Goal: Task Accomplishment & Management: Manage account settings

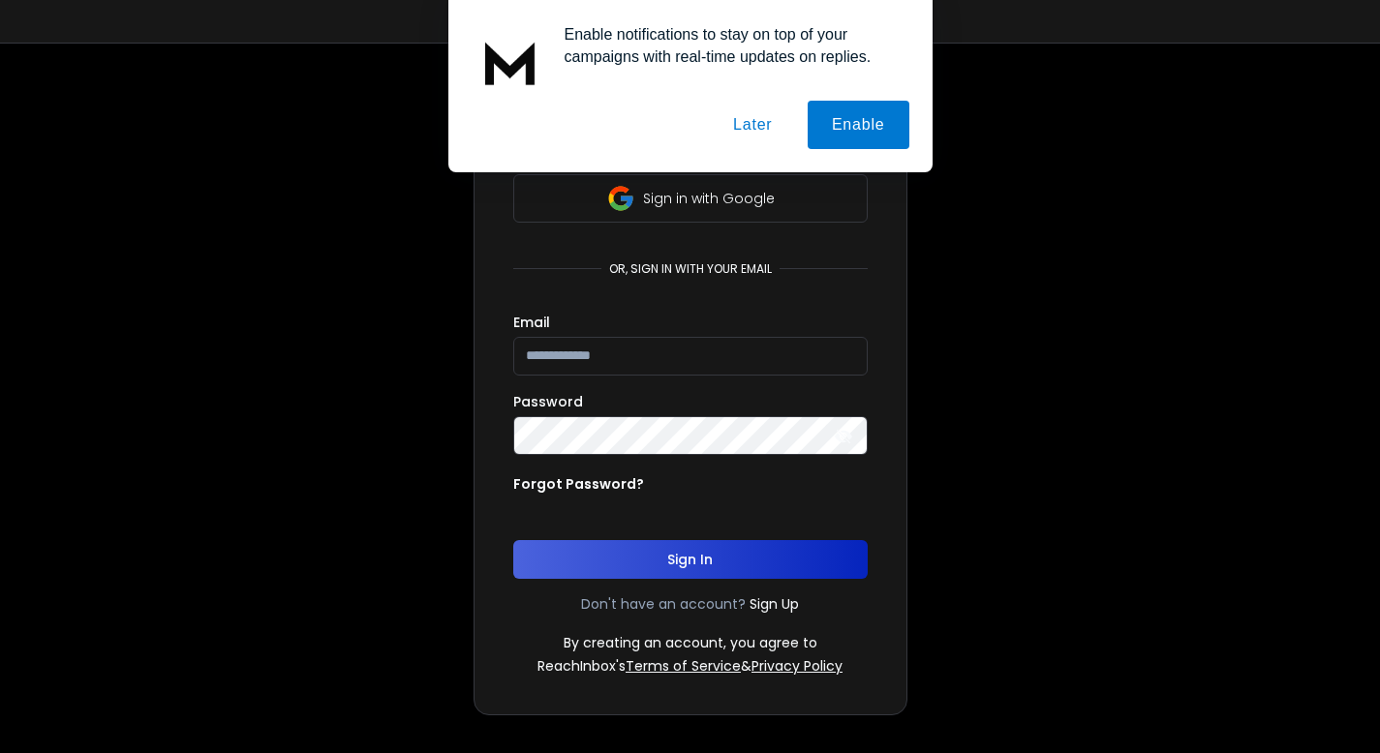
click at [678, 347] on input "email" at bounding box center [690, 356] width 354 height 39
paste input "**********"
drag, startPoint x: 739, startPoint y: 356, endPoint x: 886, endPoint y: 363, distance: 147.3
click at [886, 363] on div "**********" at bounding box center [691, 398] width 434 height 633
type input "**********"
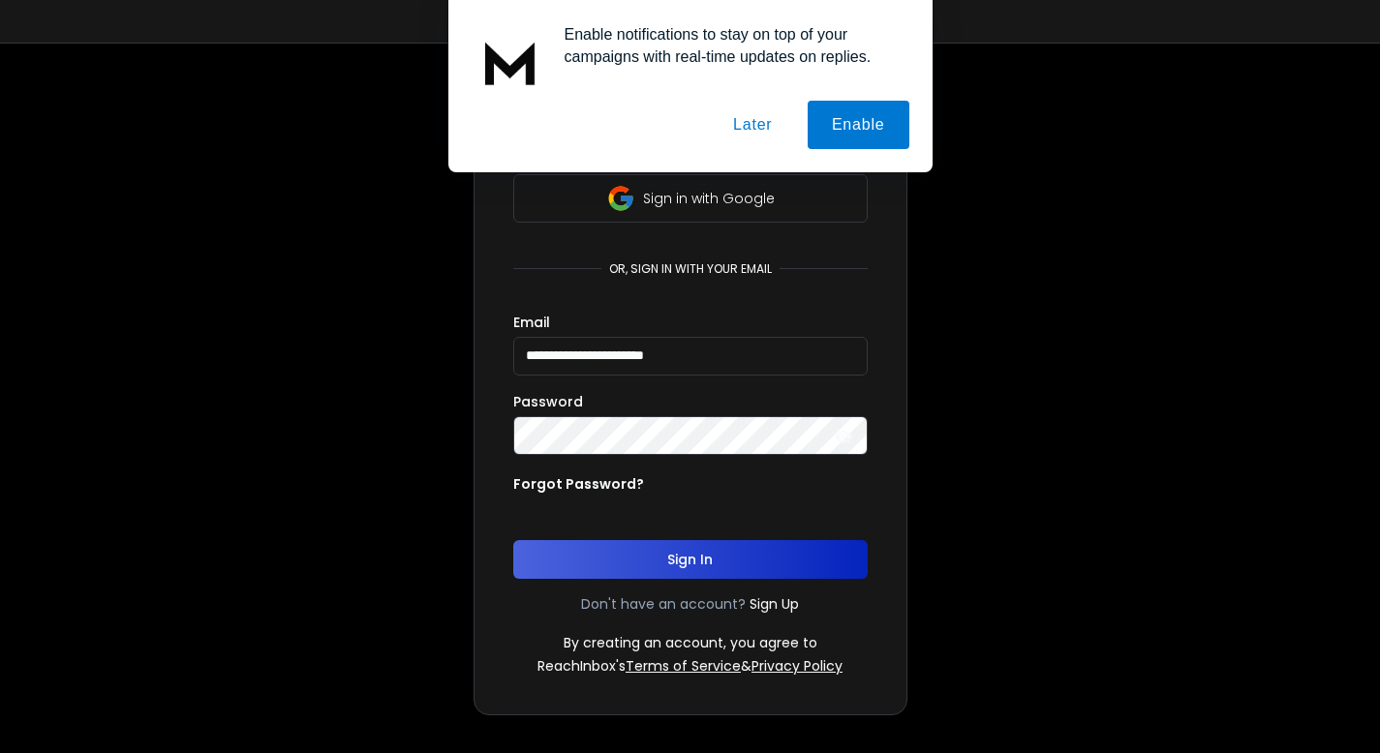
click at [743, 552] on button "Sign In" at bounding box center [690, 559] width 354 height 39
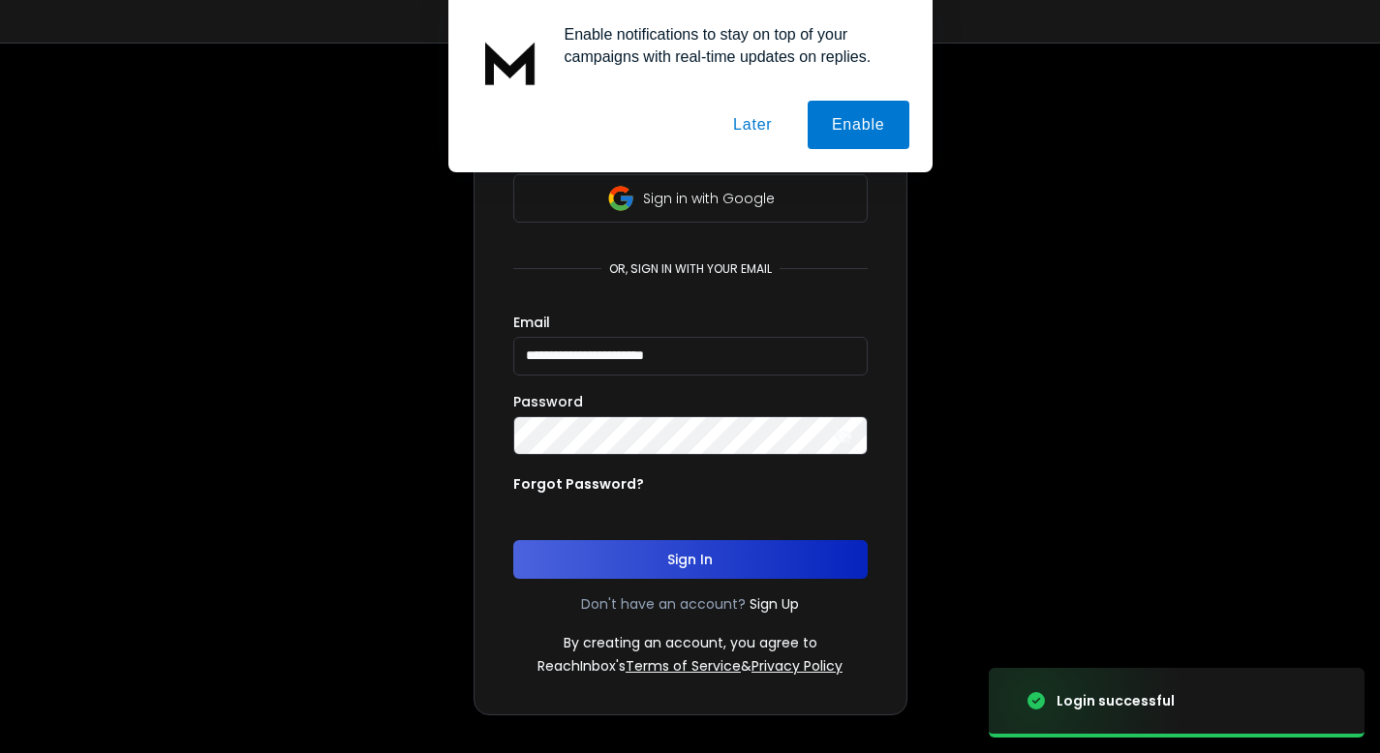
click at [754, 123] on button "Later" at bounding box center [752, 125] width 87 height 48
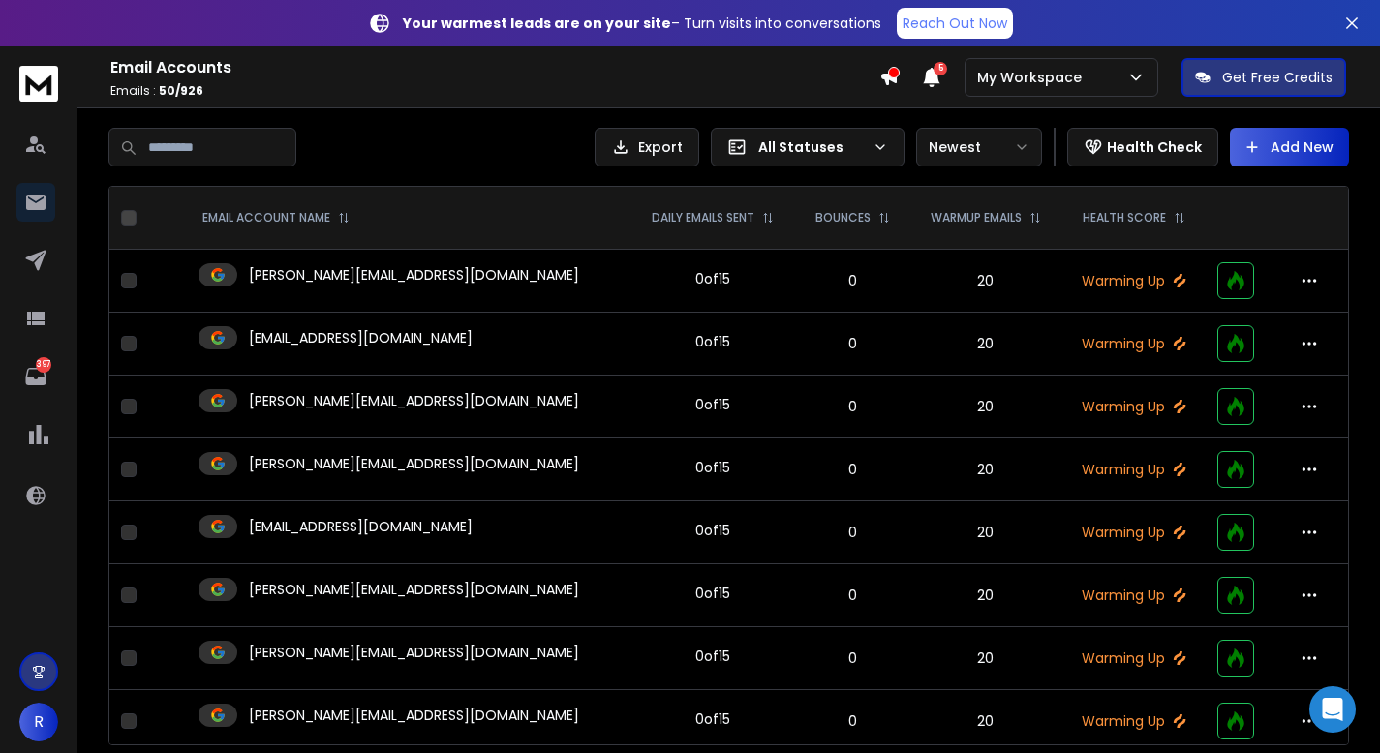
click at [1255, 142] on icon at bounding box center [1252, 147] width 14 height 14
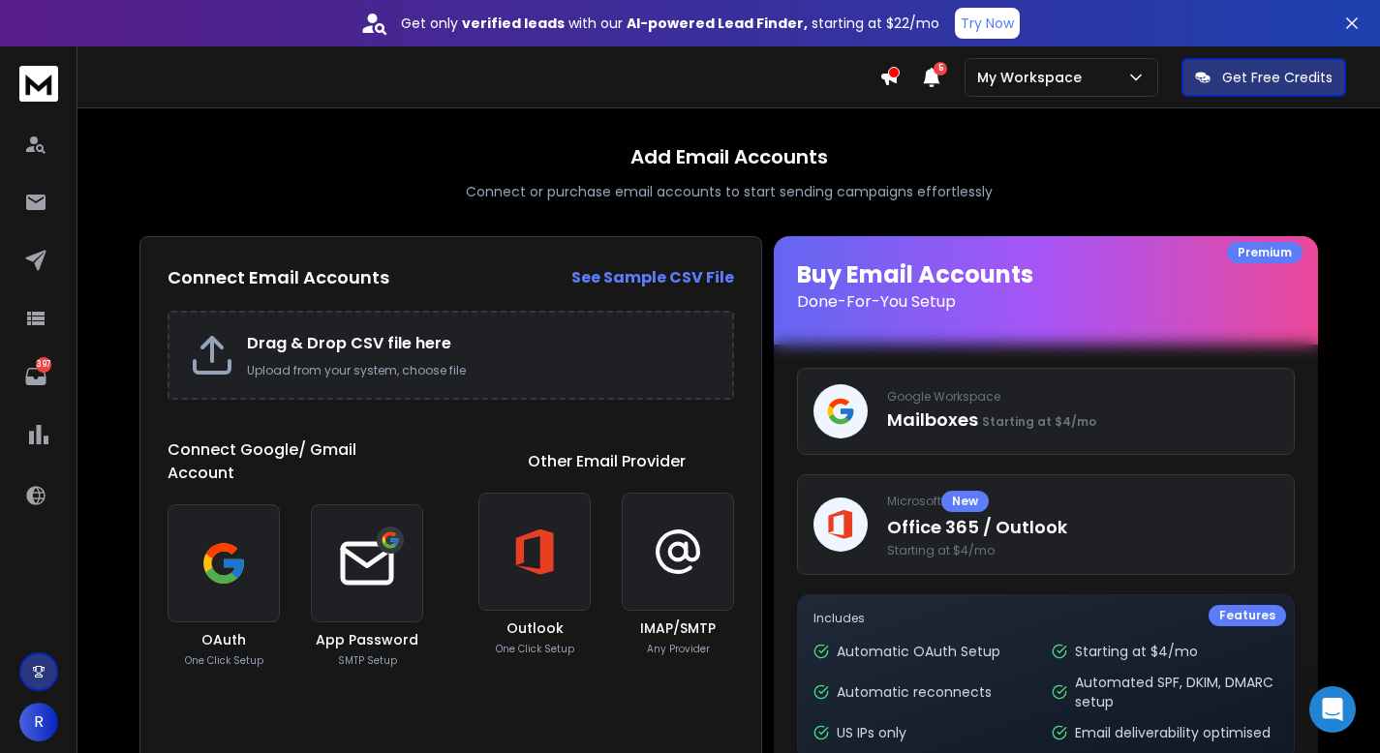
click at [574, 554] on div at bounding box center [534, 552] width 112 height 118
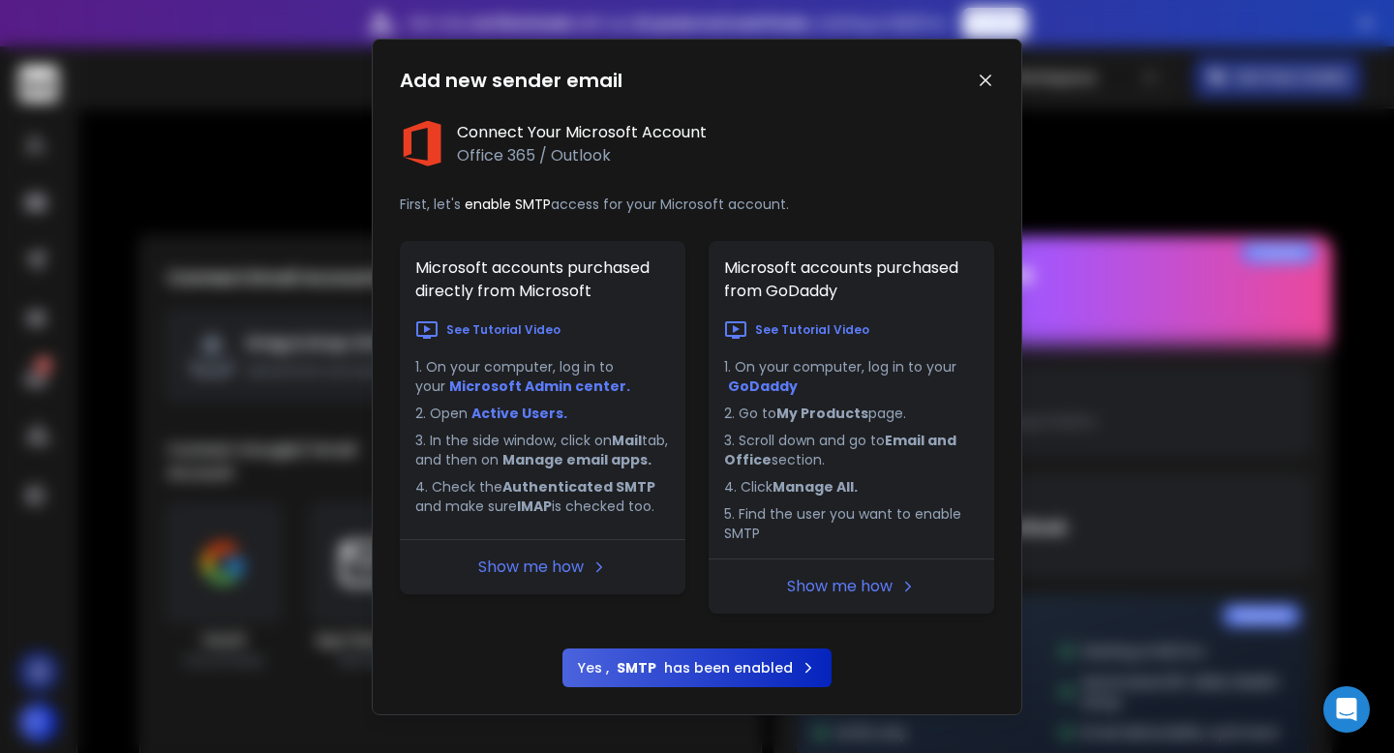
click at [644, 666] on b "SMTP" at bounding box center [637, 667] width 40 height 19
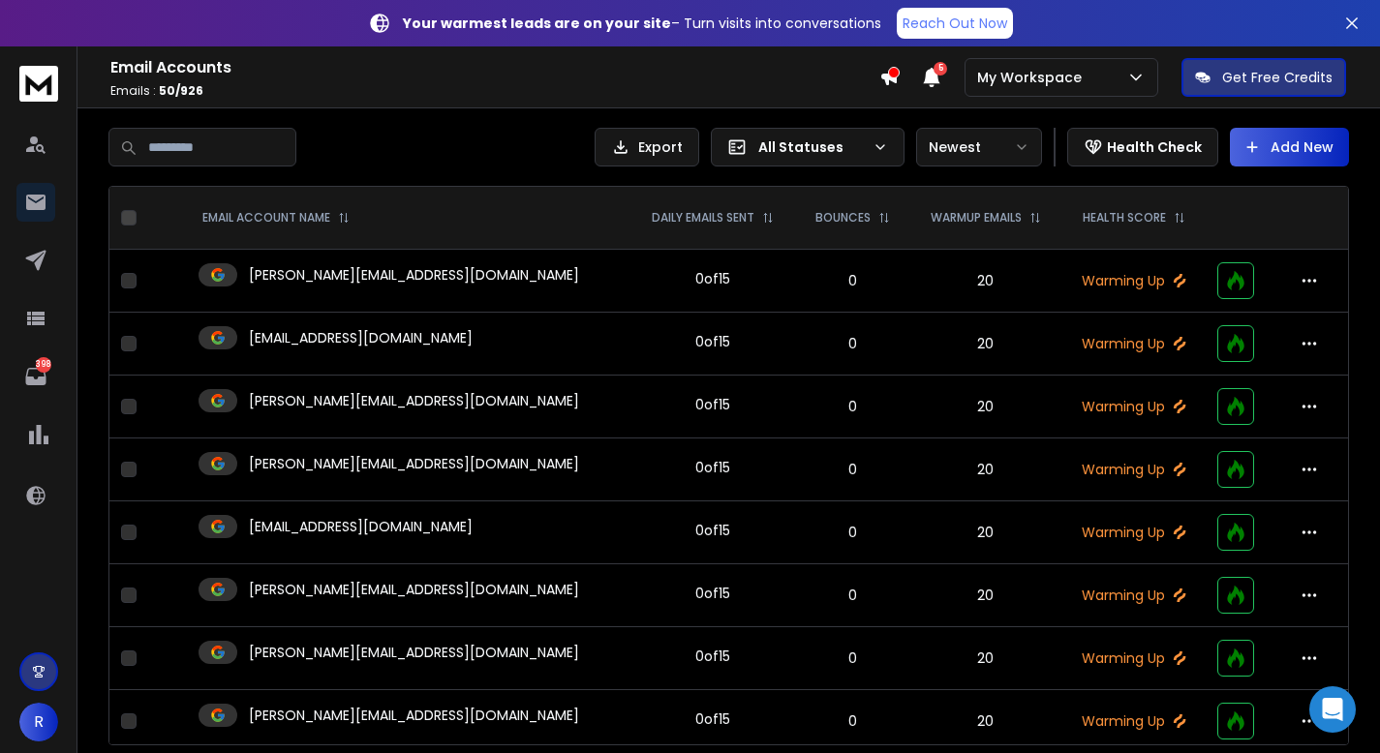
click at [1260, 158] on button "Add New" at bounding box center [1289, 147] width 119 height 39
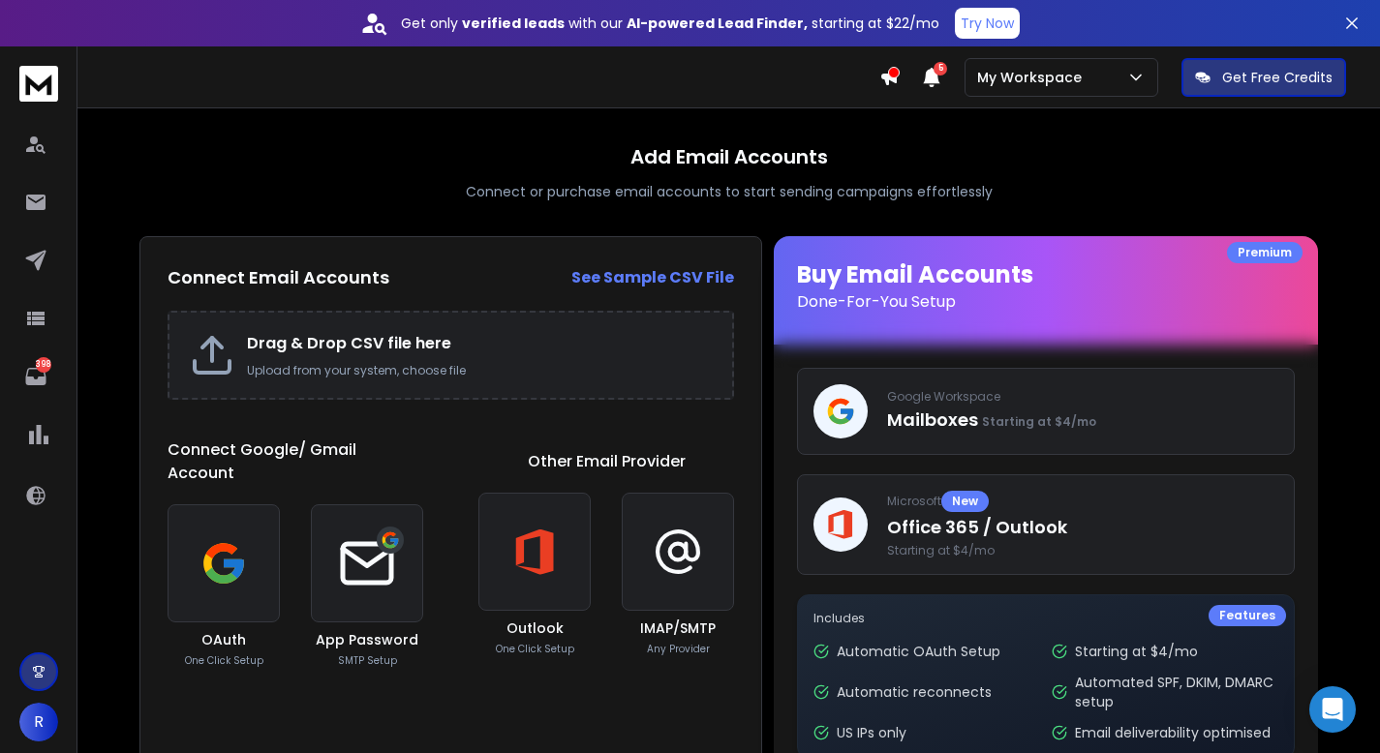
click at [558, 507] on div at bounding box center [534, 552] width 112 height 118
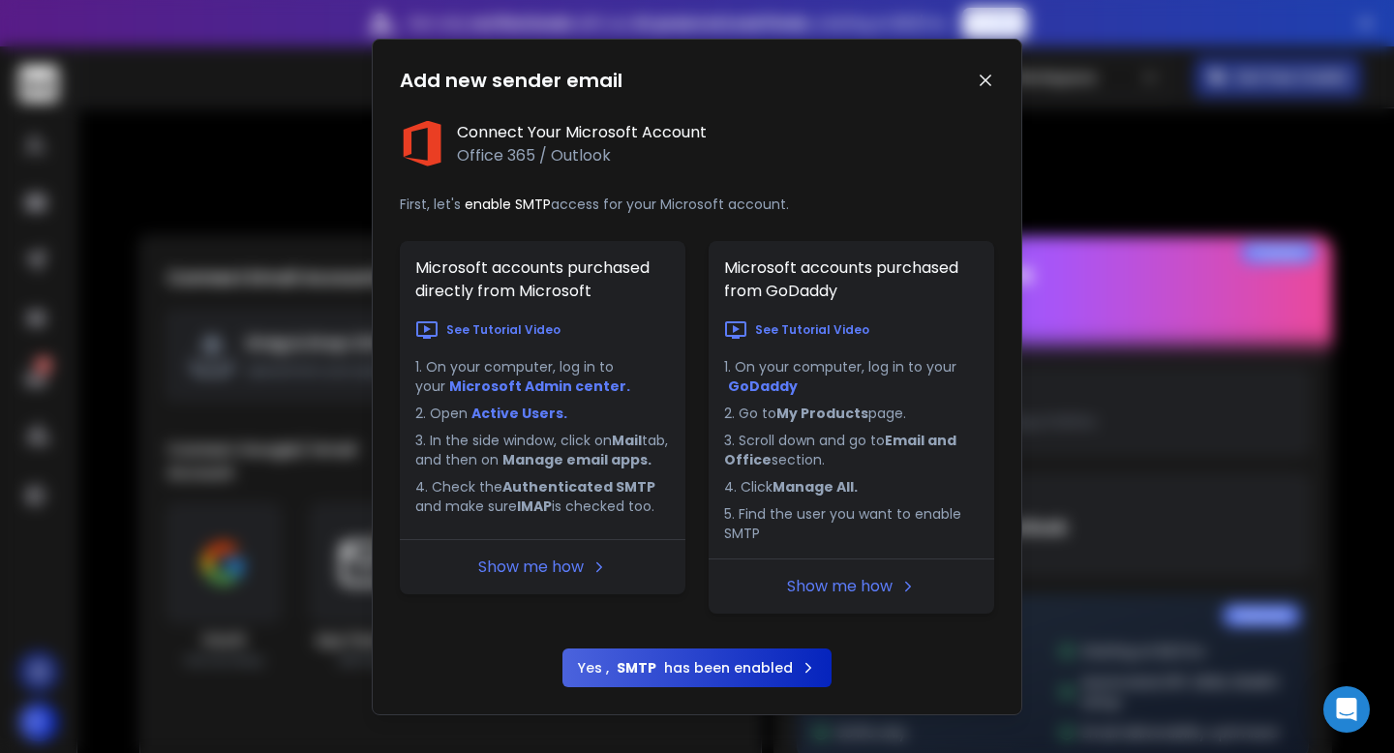
click at [640, 656] on button "Yes , SMTP has been enabled" at bounding box center [697, 668] width 269 height 39
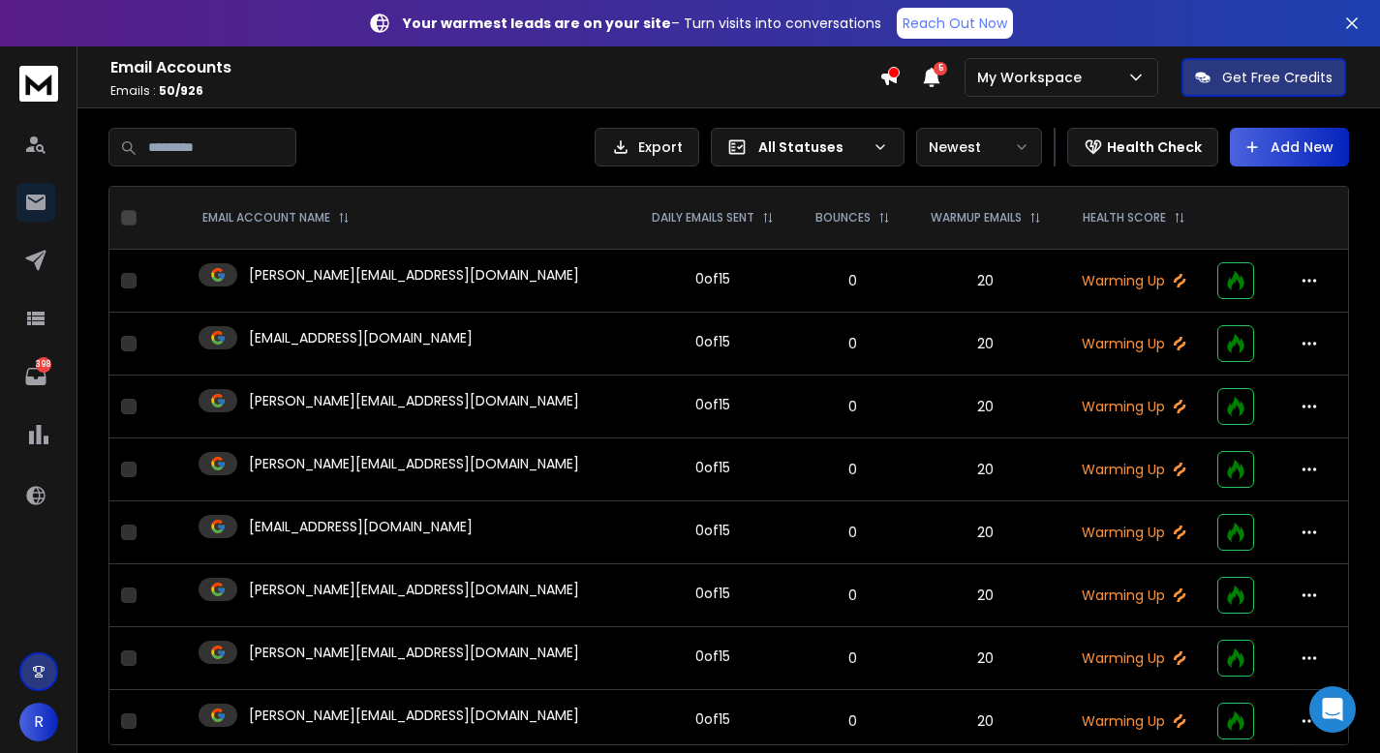
click at [1246, 165] on button "Add New" at bounding box center [1289, 147] width 119 height 39
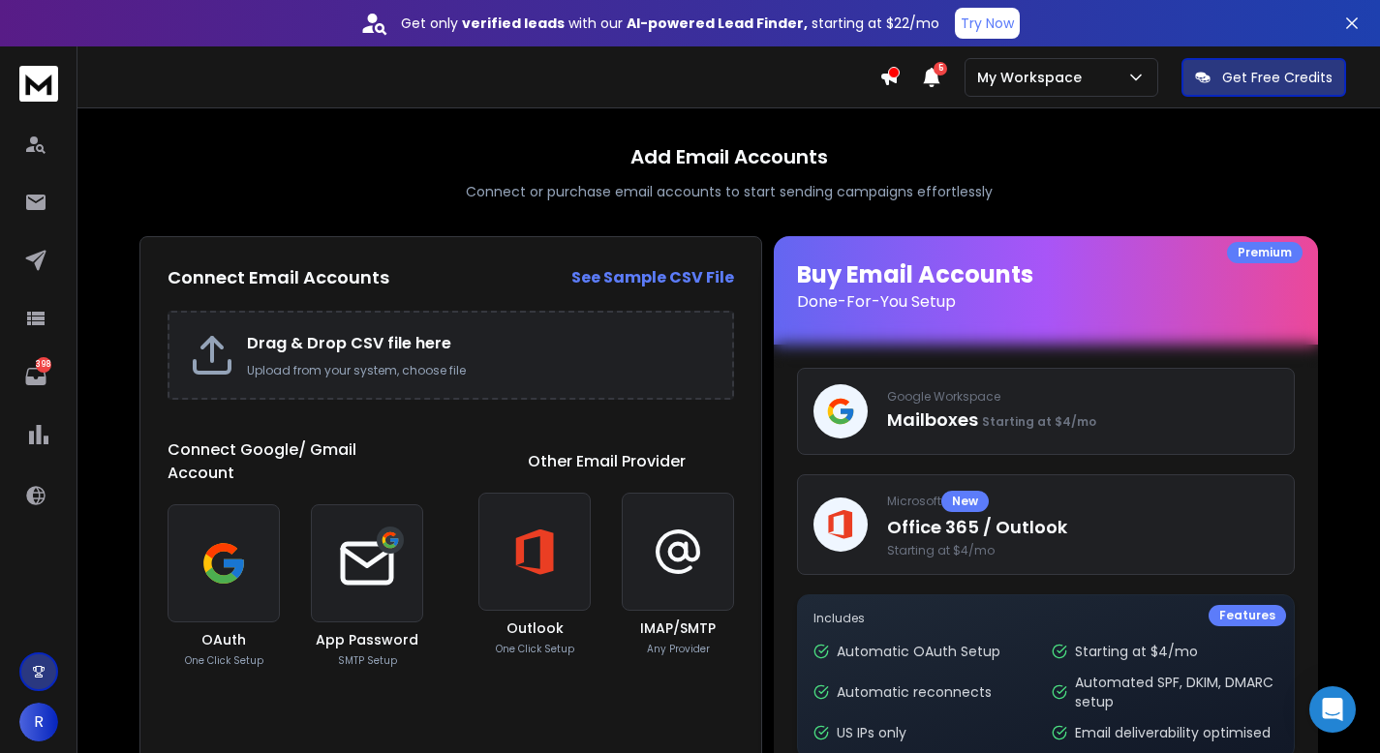
click at [260, 525] on div at bounding box center [224, 564] width 112 height 118
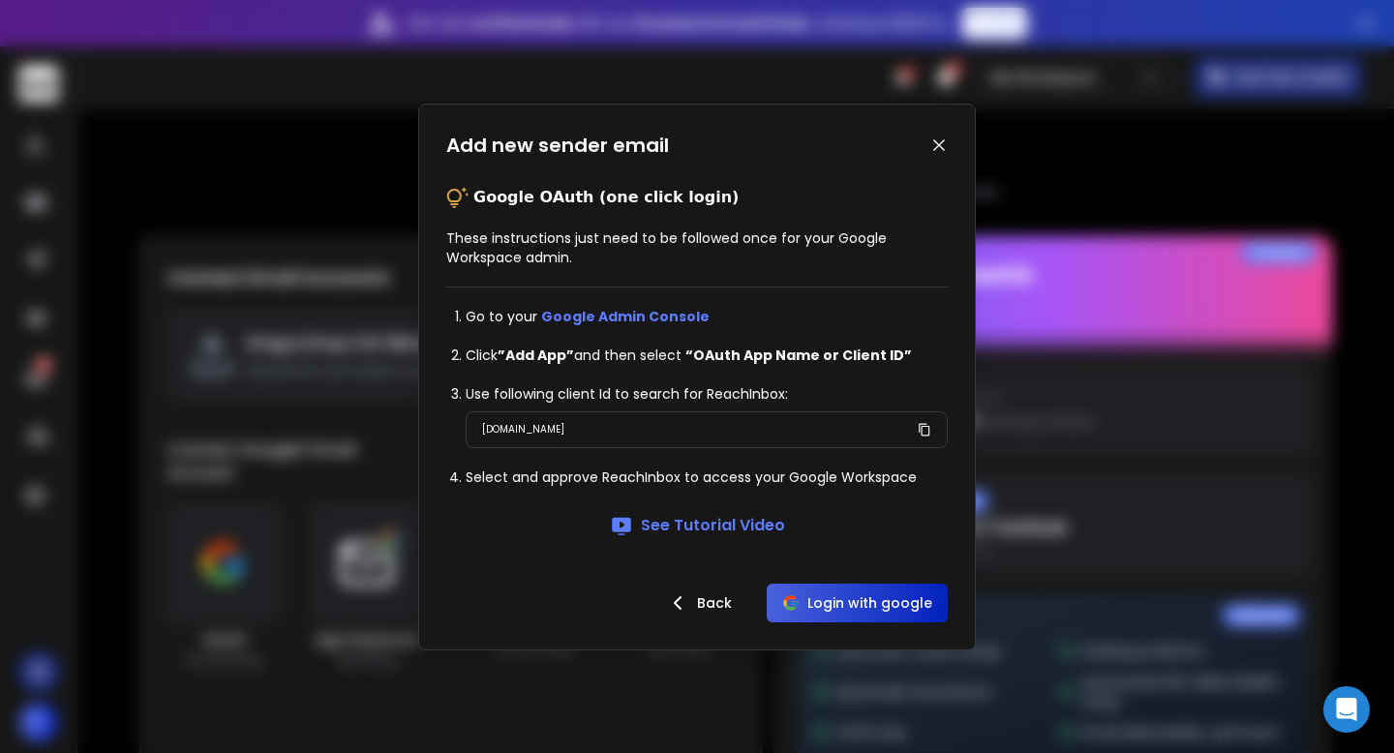
click at [811, 614] on button "Login with google" at bounding box center [857, 603] width 181 height 39
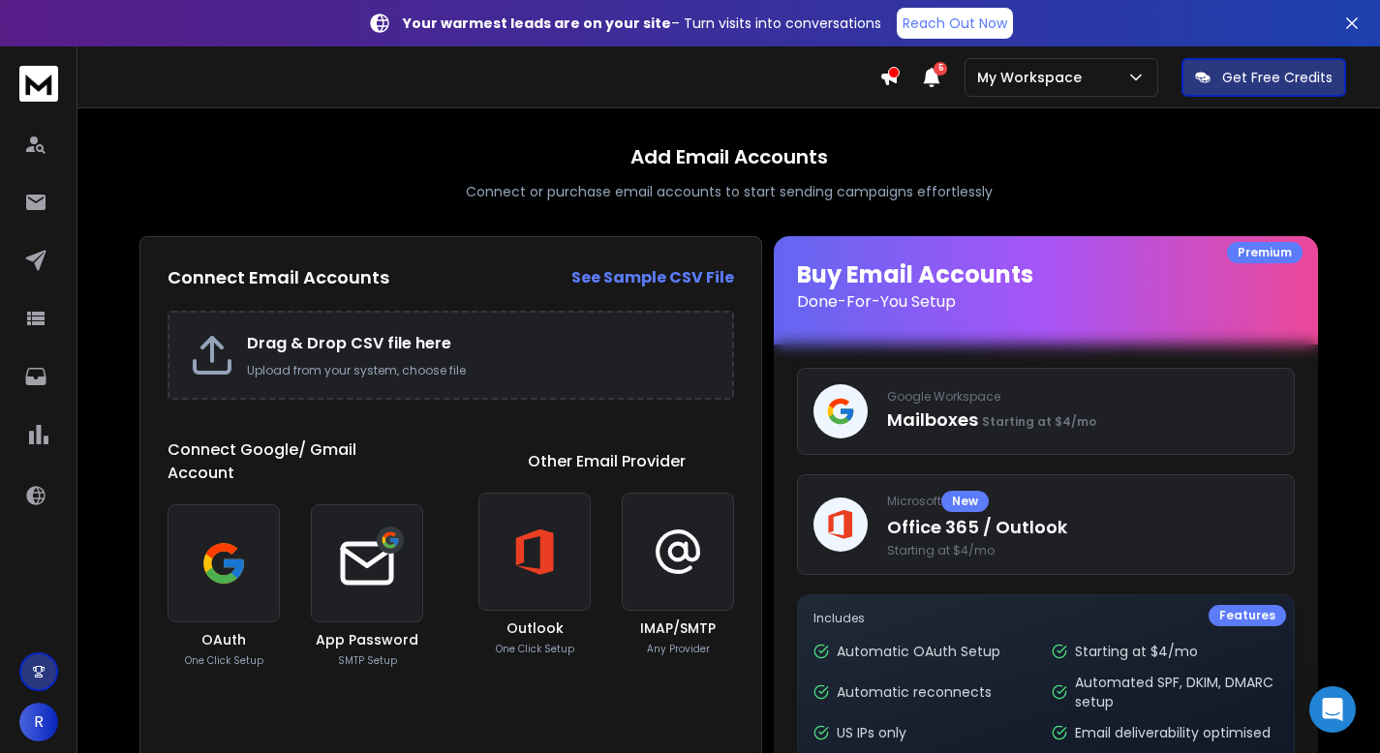
click at [524, 564] on div at bounding box center [534, 552] width 48 height 54
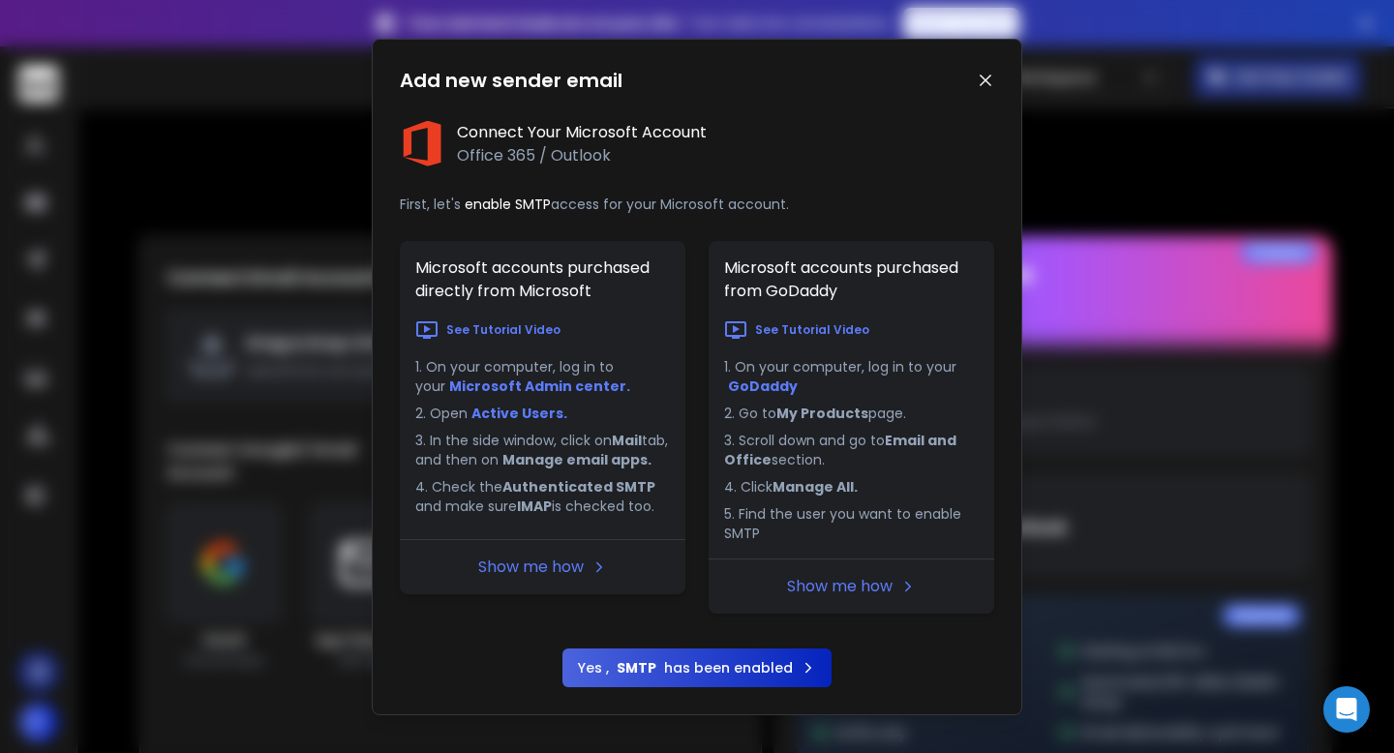
click at [729, 650] on button "Yes , SMTP has been enabled" at bounding box center [697, 668] width 269 height 39
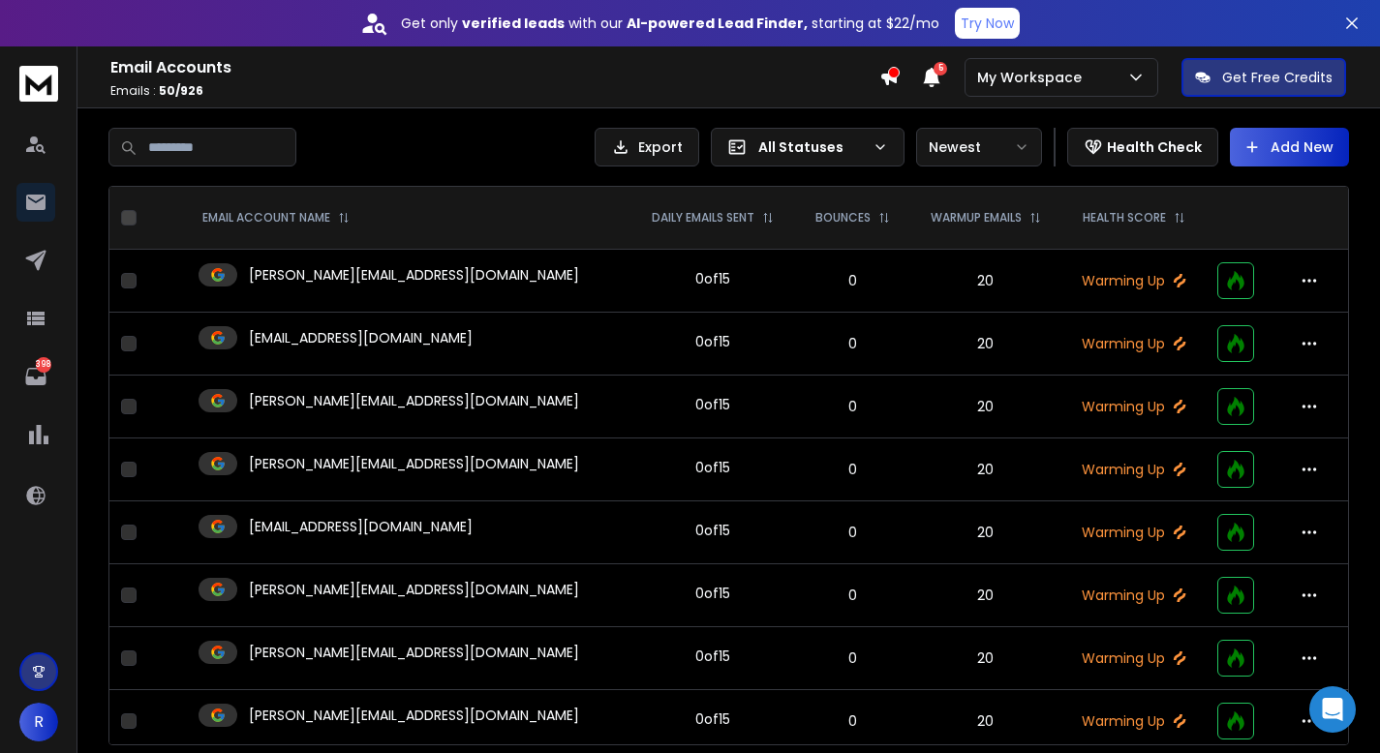
click at [250, 154] on input at bounding box center [202, 147] width 188 height 39
paste input "**********"
type input "**********"
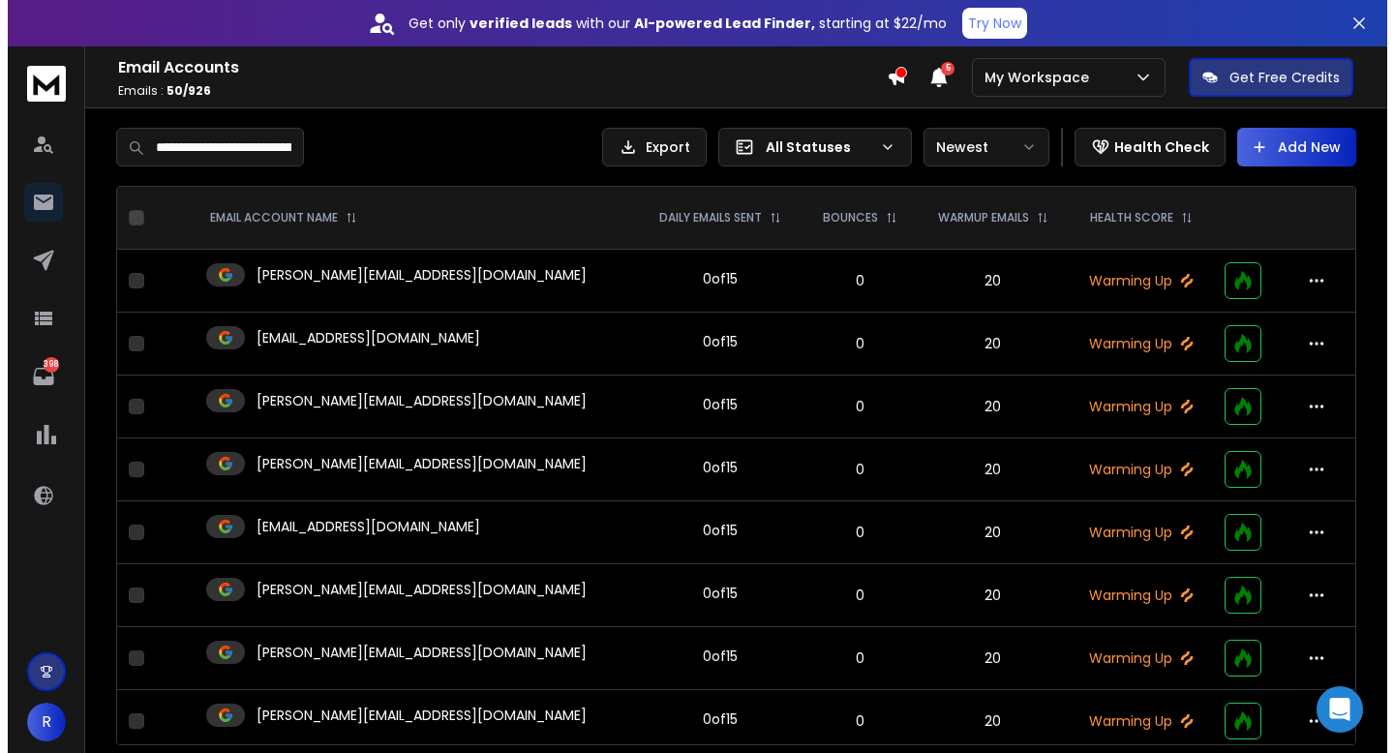
scroll to position [0, 101]
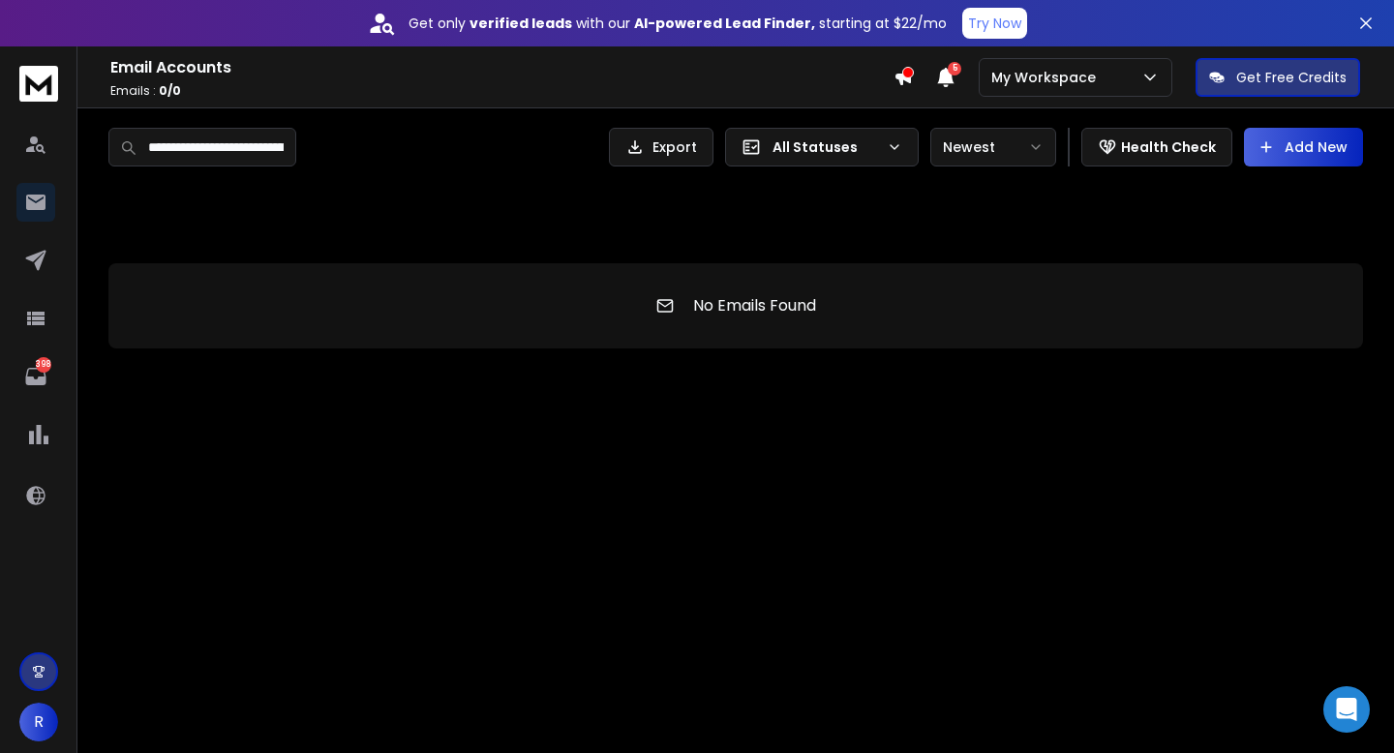
click at [266, 158] on input "**********" at bounding box center [202, 147] width 188 height 39
click at [237, 156] on input "**********" at bounding box center [202, 147] width 188 height 39
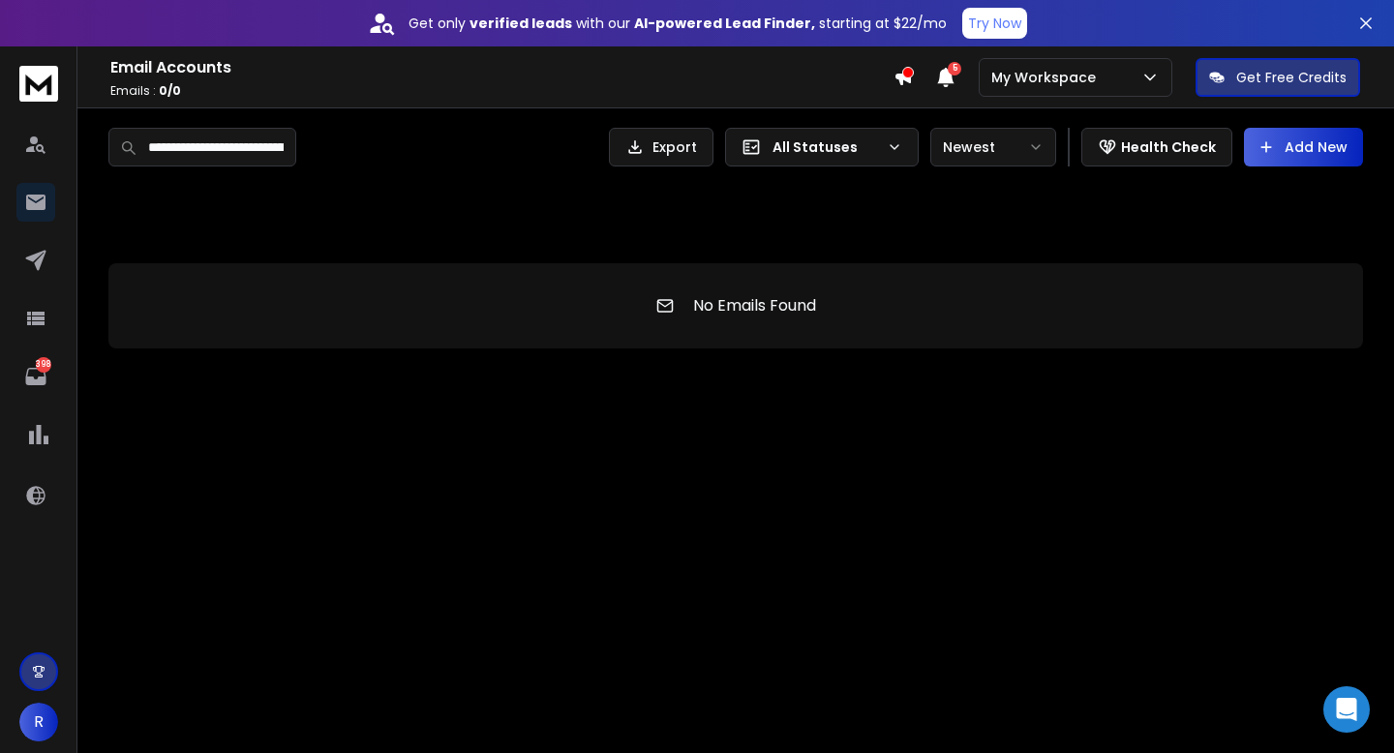
click at [237, 156] on input "**********" at bounding box center [202, 147] width 188 height 39
paste input "**********"
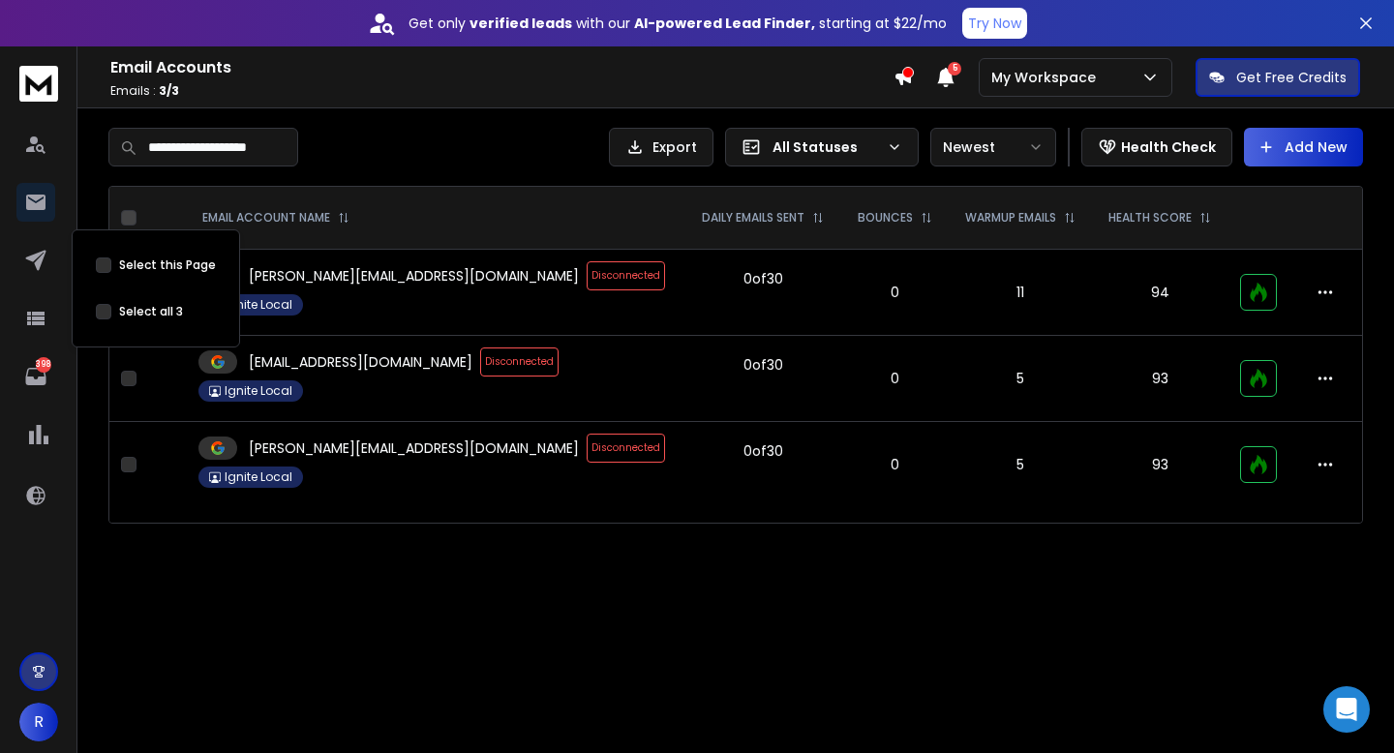
type input "**********"
click at [136, 220] on button "Select this Page" at bounding box center [128, 217] width 15 height 15
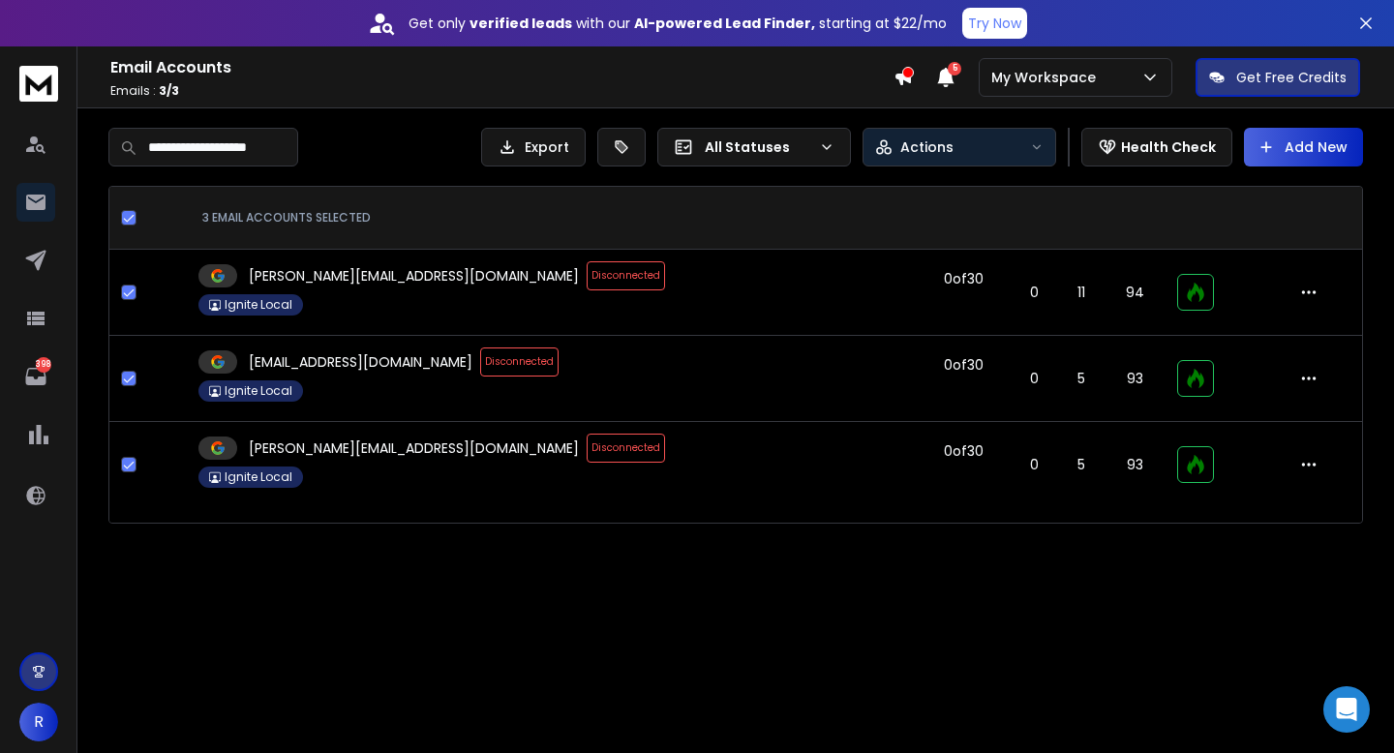
click at [985, 157] on button "Actions" at bounding box center [960, 147] width 194 height 39
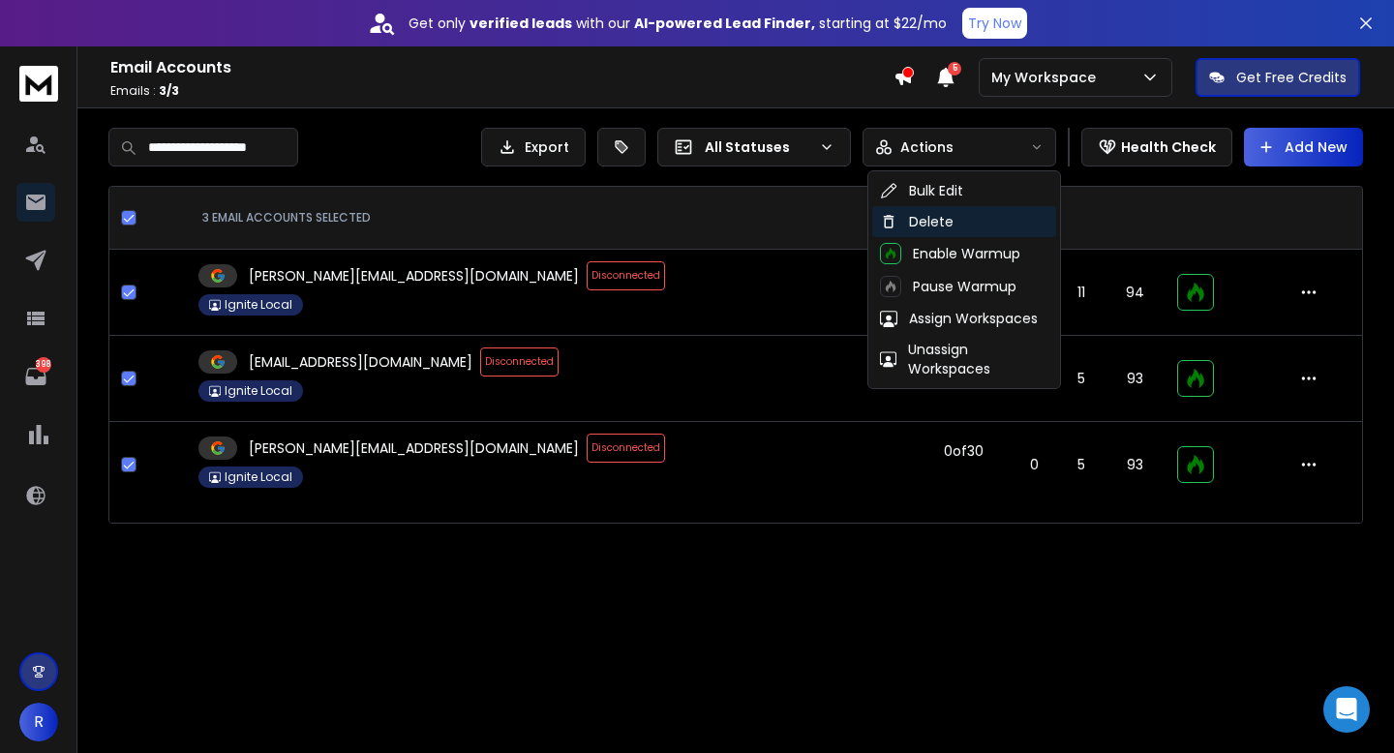
click at [907, 229] on div "Delete" at bounding box center [917, 221] width 74 height 19
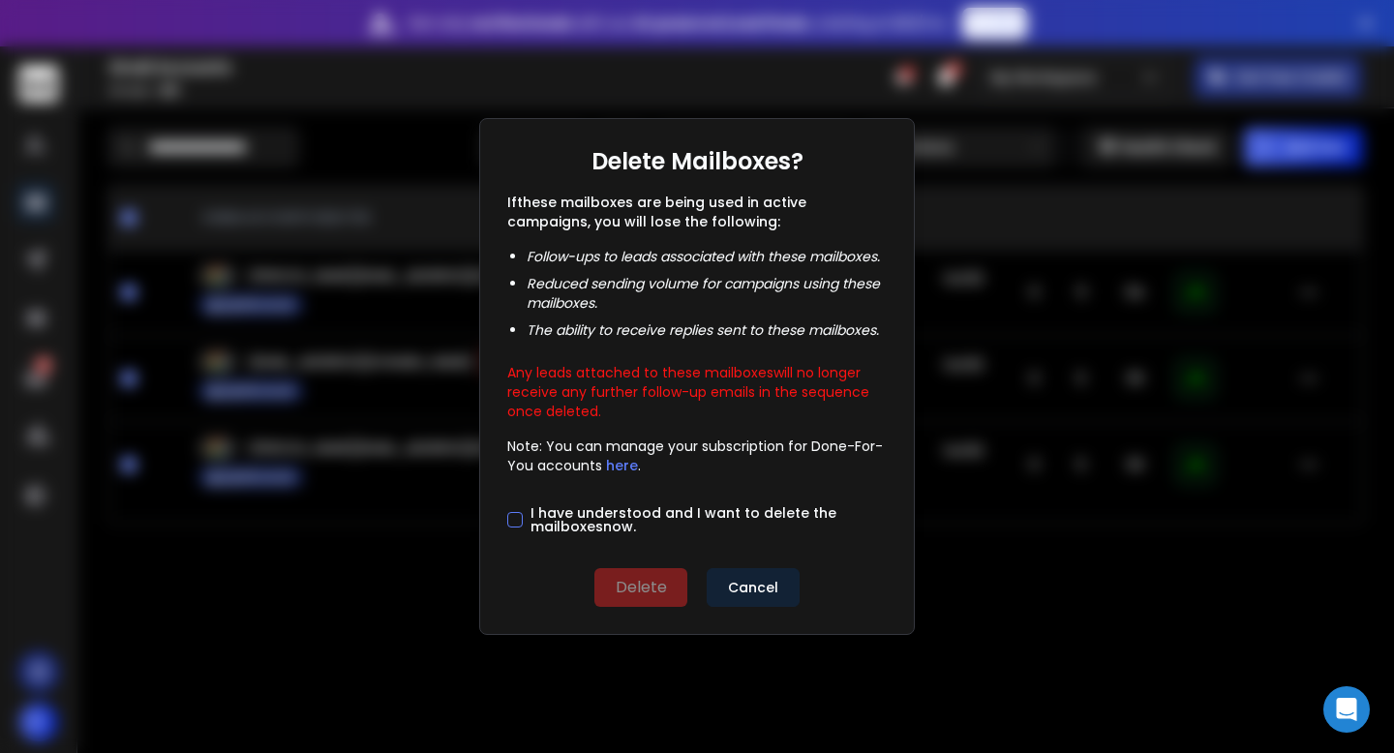
click at [519, 530] on div "I have understood and I want to delete the mailbox es now." at bounding box center [697, 512] width 380 height 43
click at [519, 527] on button "I have understood and I want to delete the mailbox es now." at bounding box center [514, 519] width 15 height 15
click at [766, 573] on button "Cancel" at bounding box center [753, 587] width 93 height 39
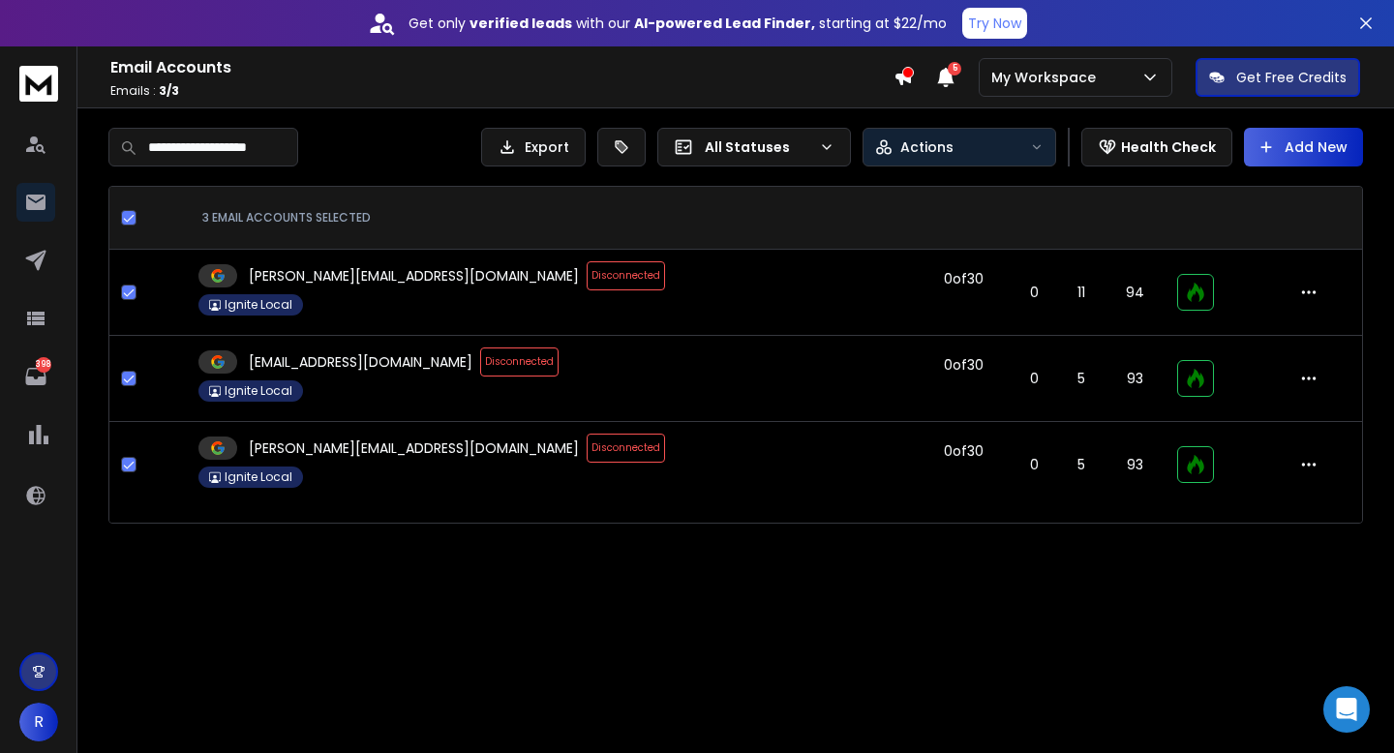
click at [986, 147] on div "Actions" at bounding box center [948, 147] width 147 height 19
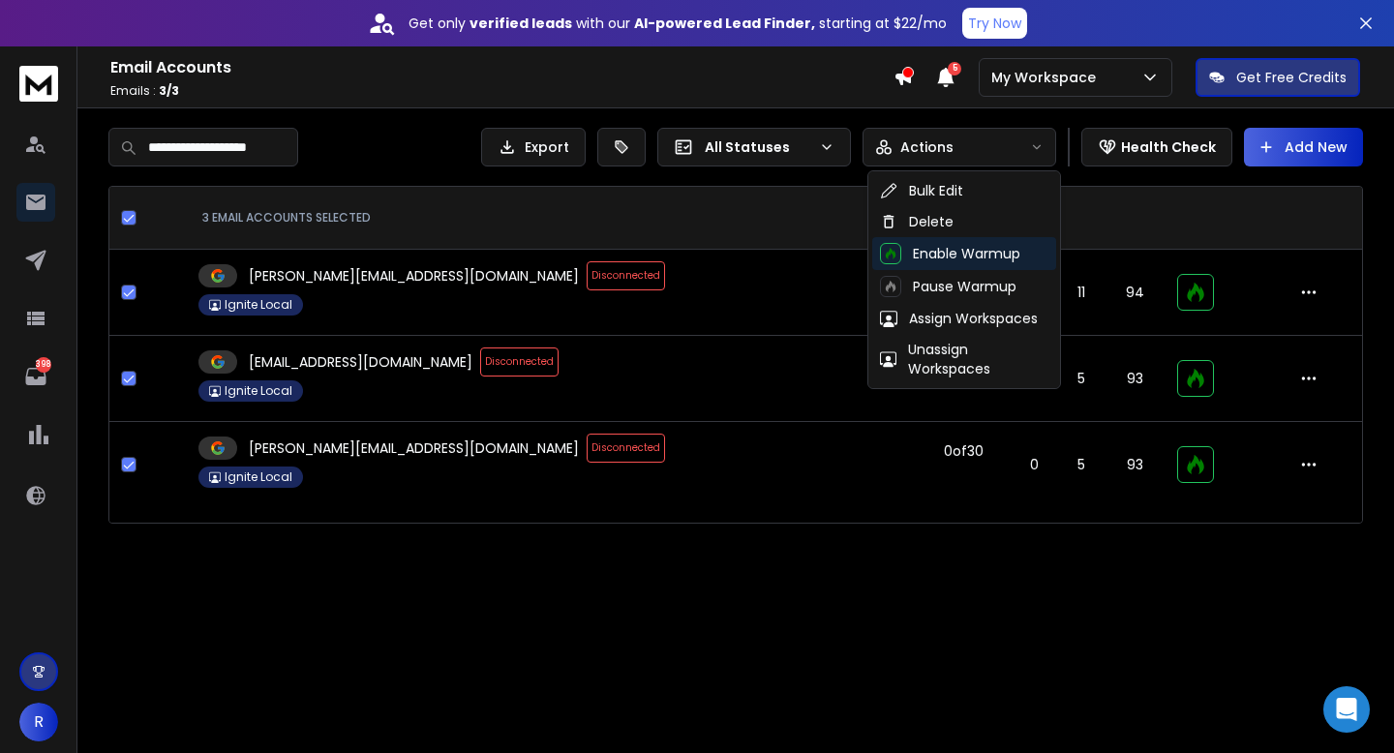
click at [789, 220] on div "3 EMAIL ACCOUNTS SELECTED" at bounding box center [551, 217] width 699 height 15
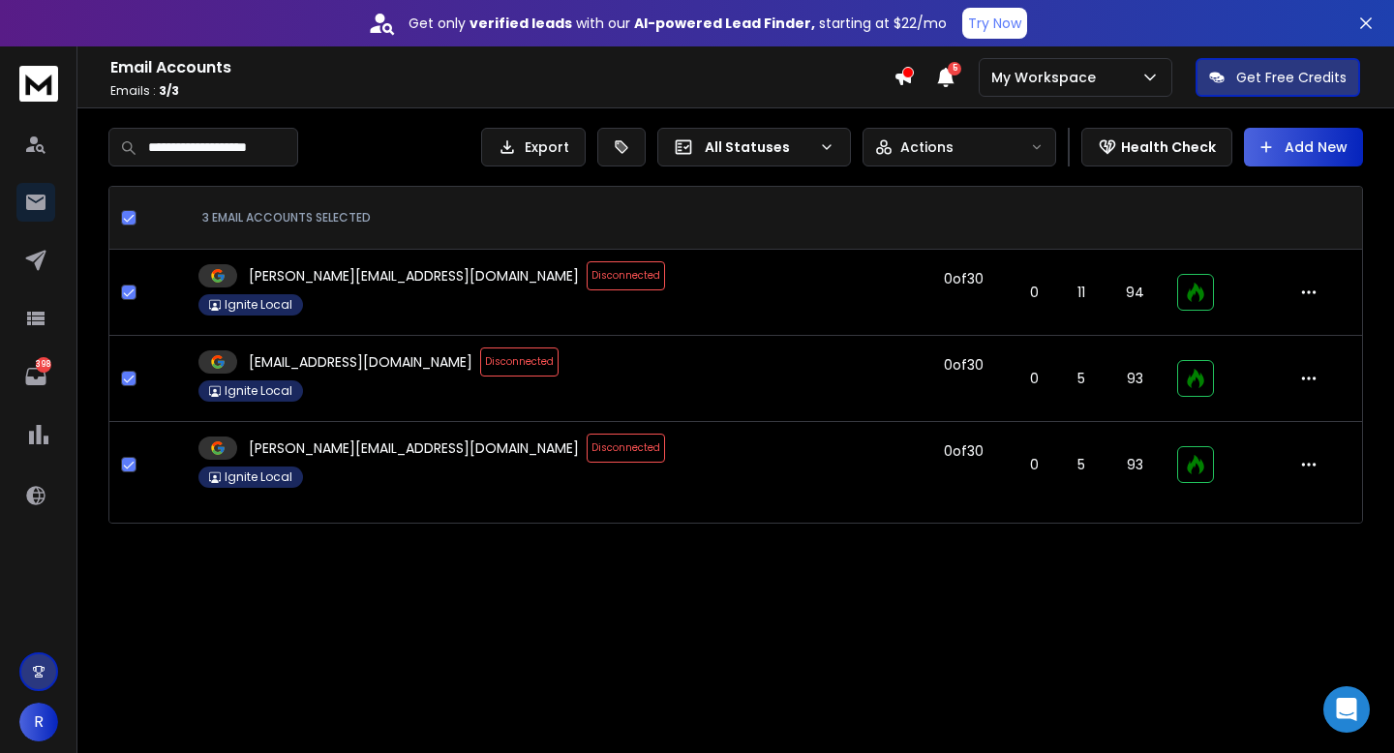
click at [1282, 155] on button "Add New" at bounding box center [1303, 147] width 119 height 39
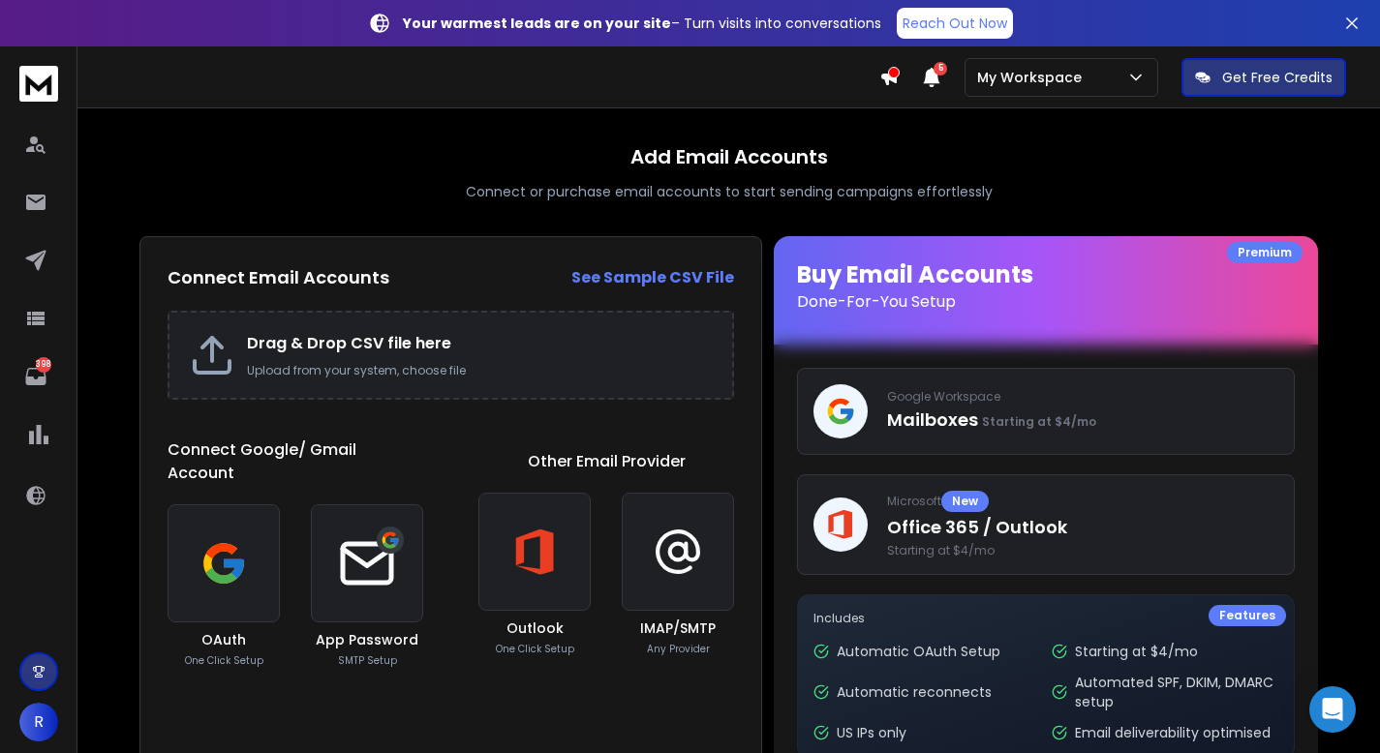
click at [540, 583] on div at bounding box center [534, 552] width 112 height 118
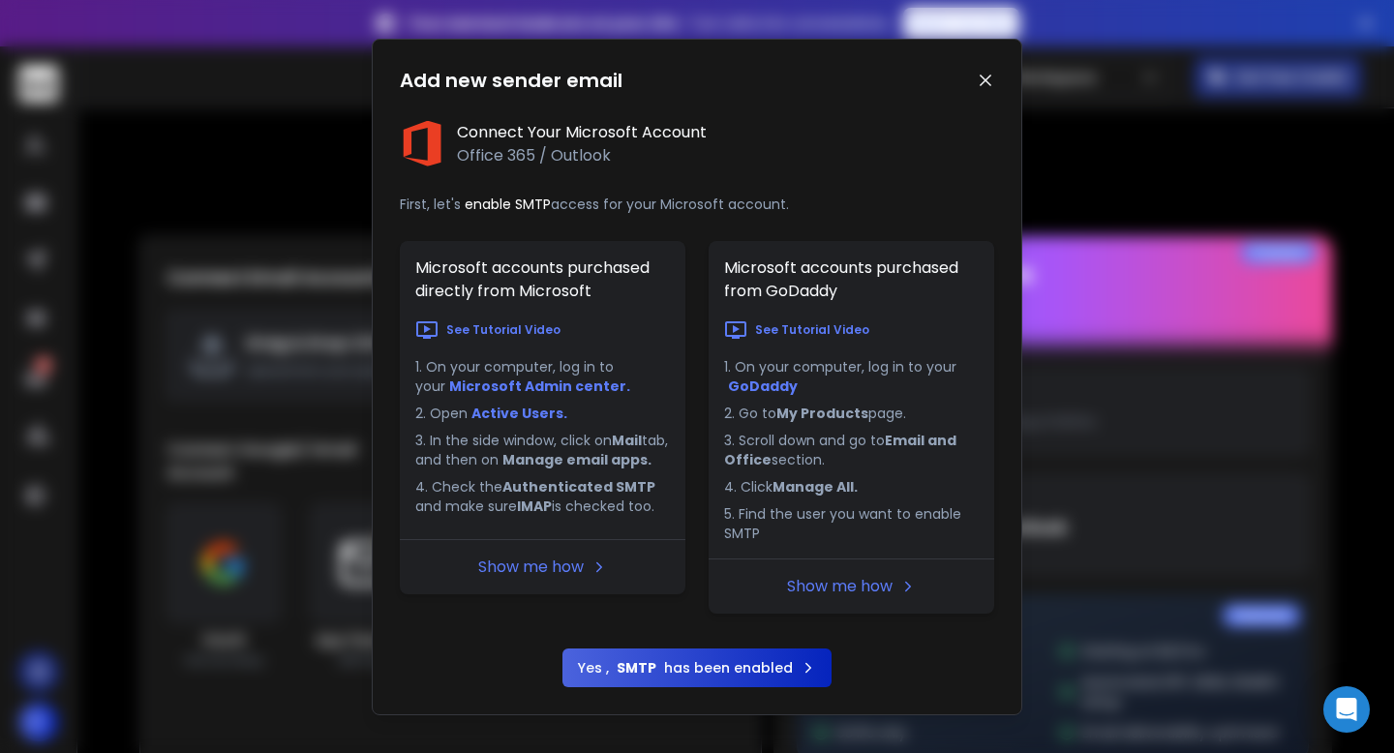
click at [609, 661] on button "Yes , SMTP has been enabled" at bounding box center [697, 668] width 269 height 39
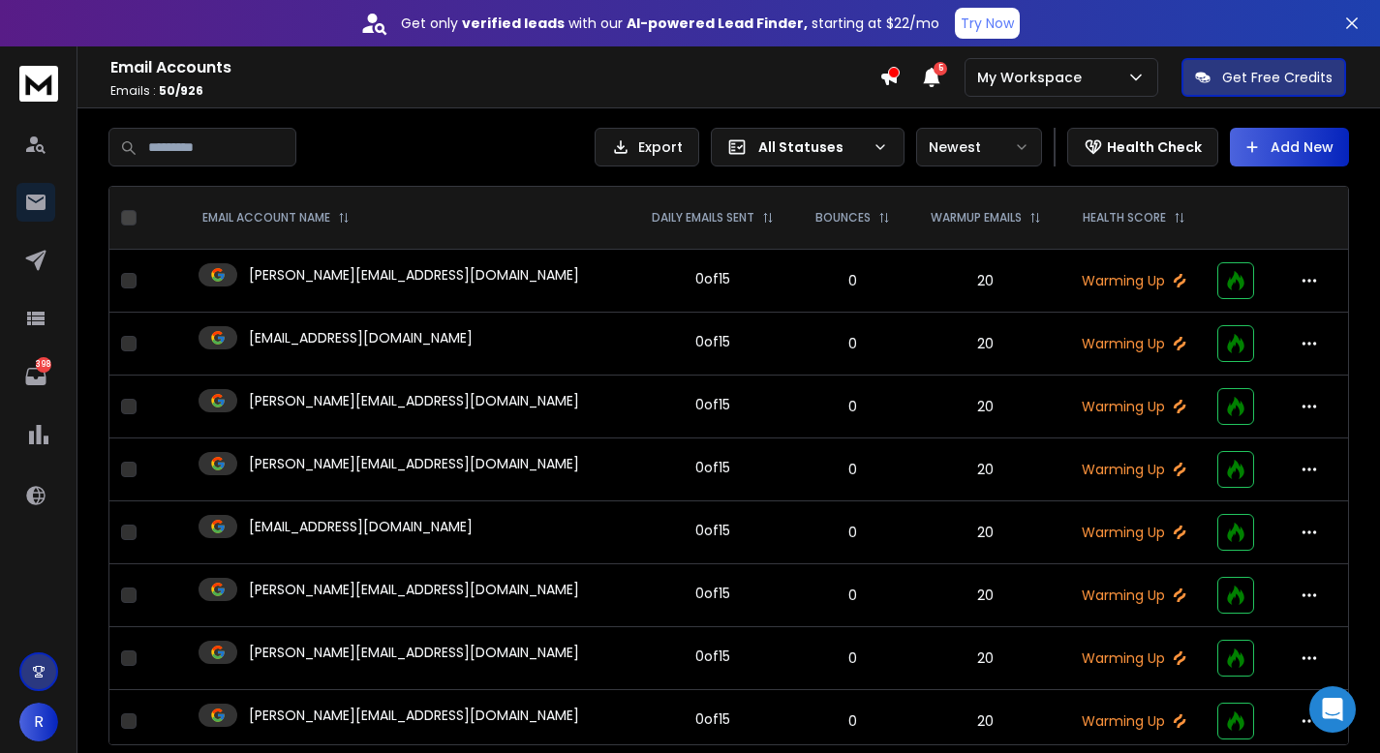
click at [1270, 138] on button "Add New" at bounding box center [1289, 147] width 119 height 39
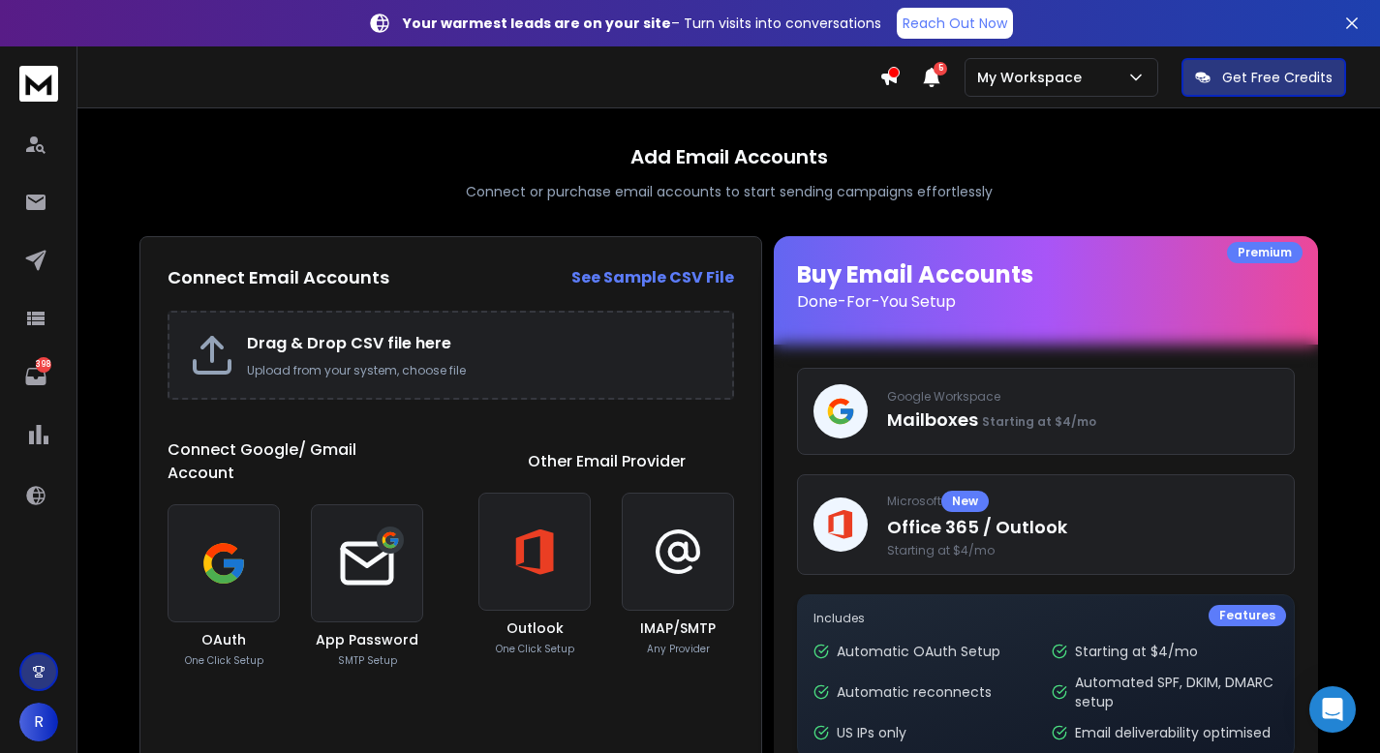
click at [668, 566] on icon at bounding box center [678, 552] width 48 height 58
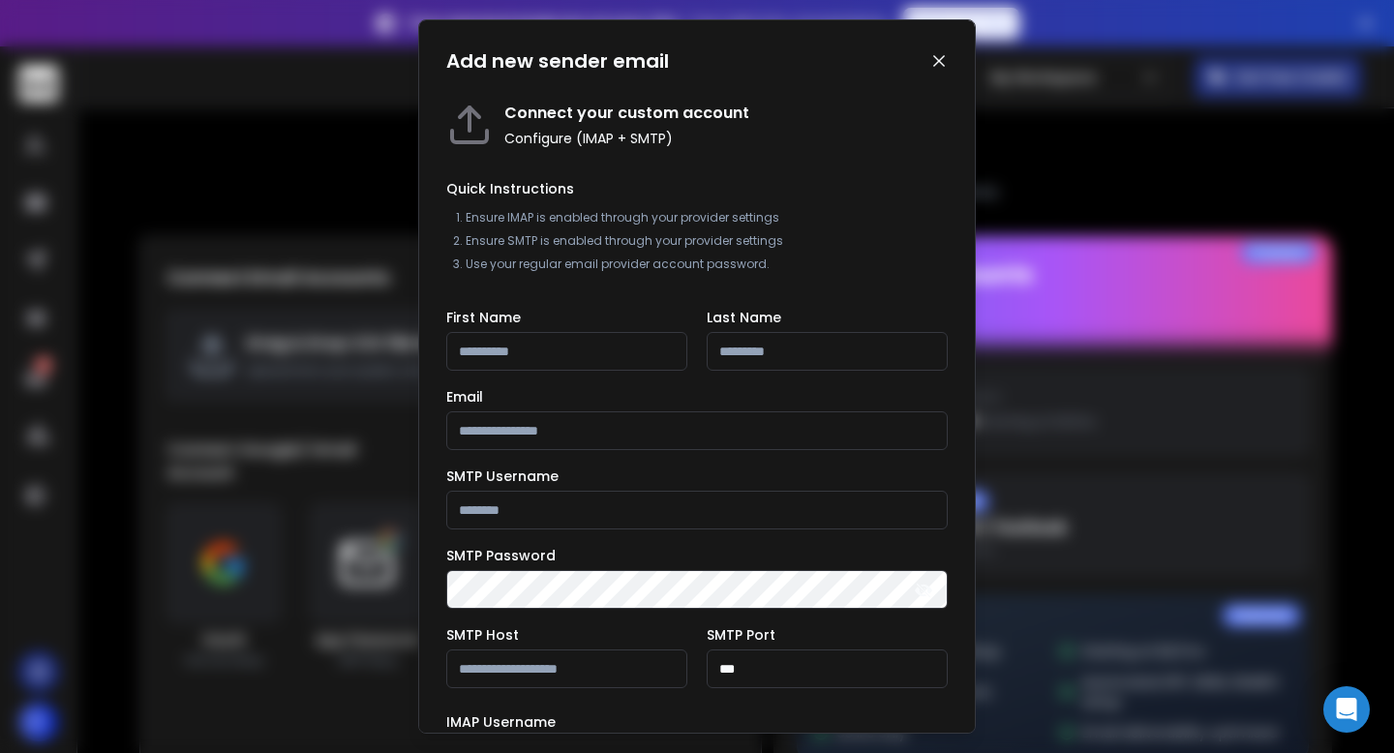
click at [935, 79] on div "Add new sender email Connect your custom account Configure (IMAP + SMTP) Quick …" at bounding box center [697, 558] width 502 height 1023
click at [935, 74] on div "Add new sender email" at bounding box center [697, 60] width 502 height 27
click at [935, 47] on div "Add new sender email" at bounding box center [697, 60] width 502 height 27
click at [935, 59] on icon at bounding box center [939, 60] width 17 height 17
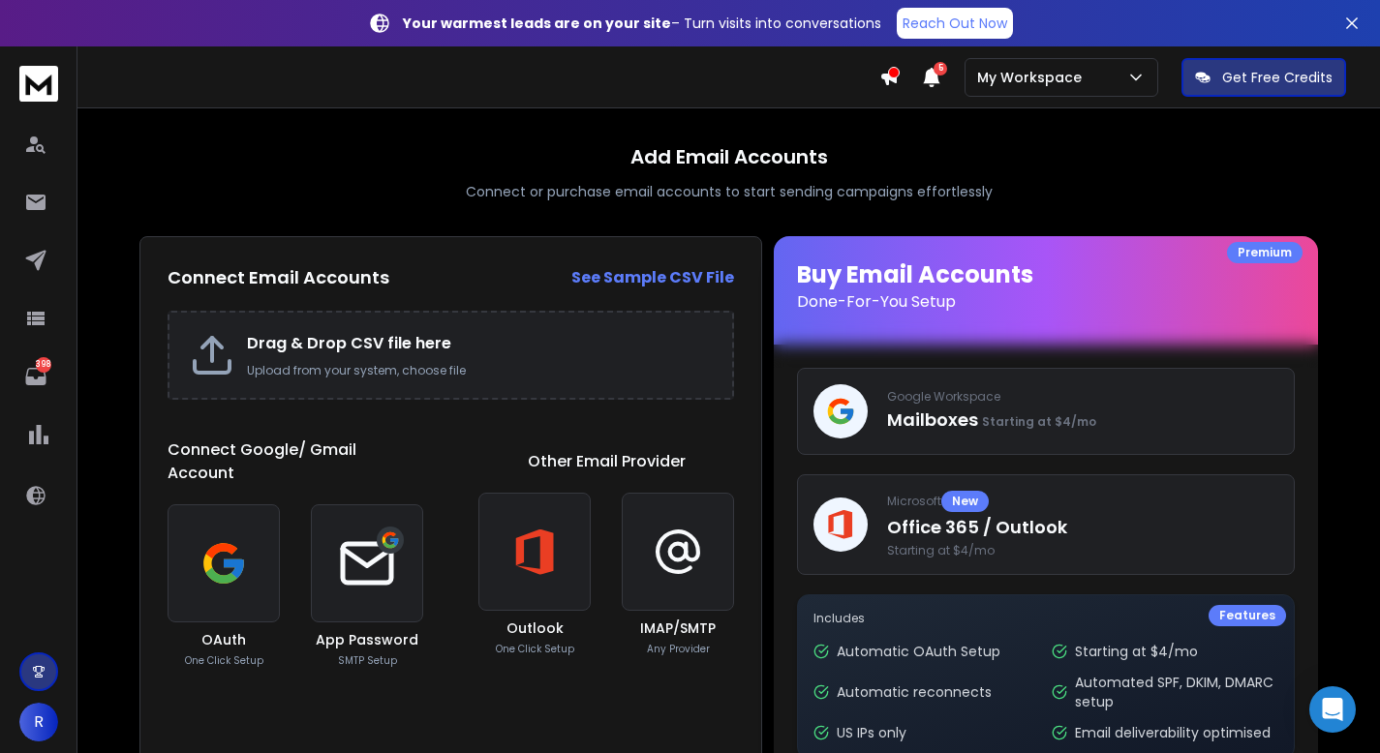
click at [240, 560] on icon at bounding box center [234, 569] width 20 height 19
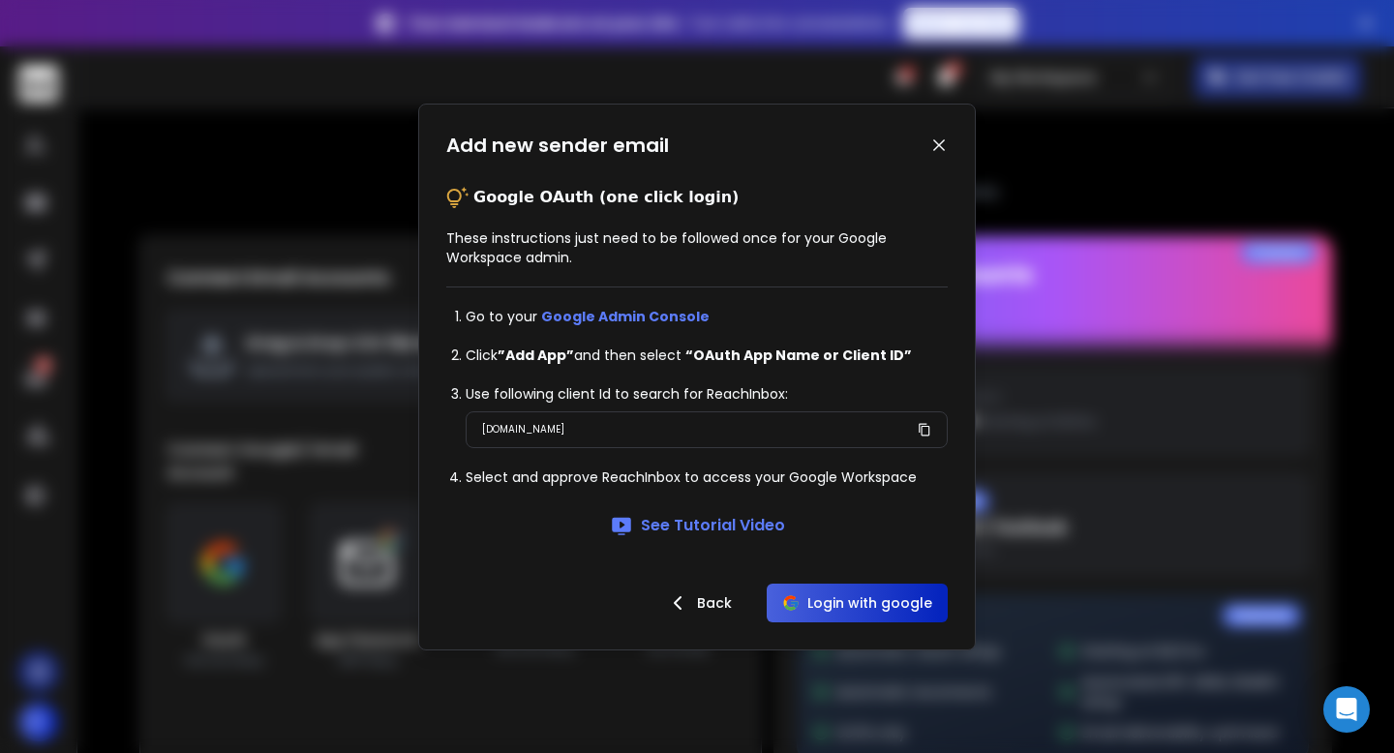
click at [945, 147] on icon at bounding box center [939, 145] width 17 height 17
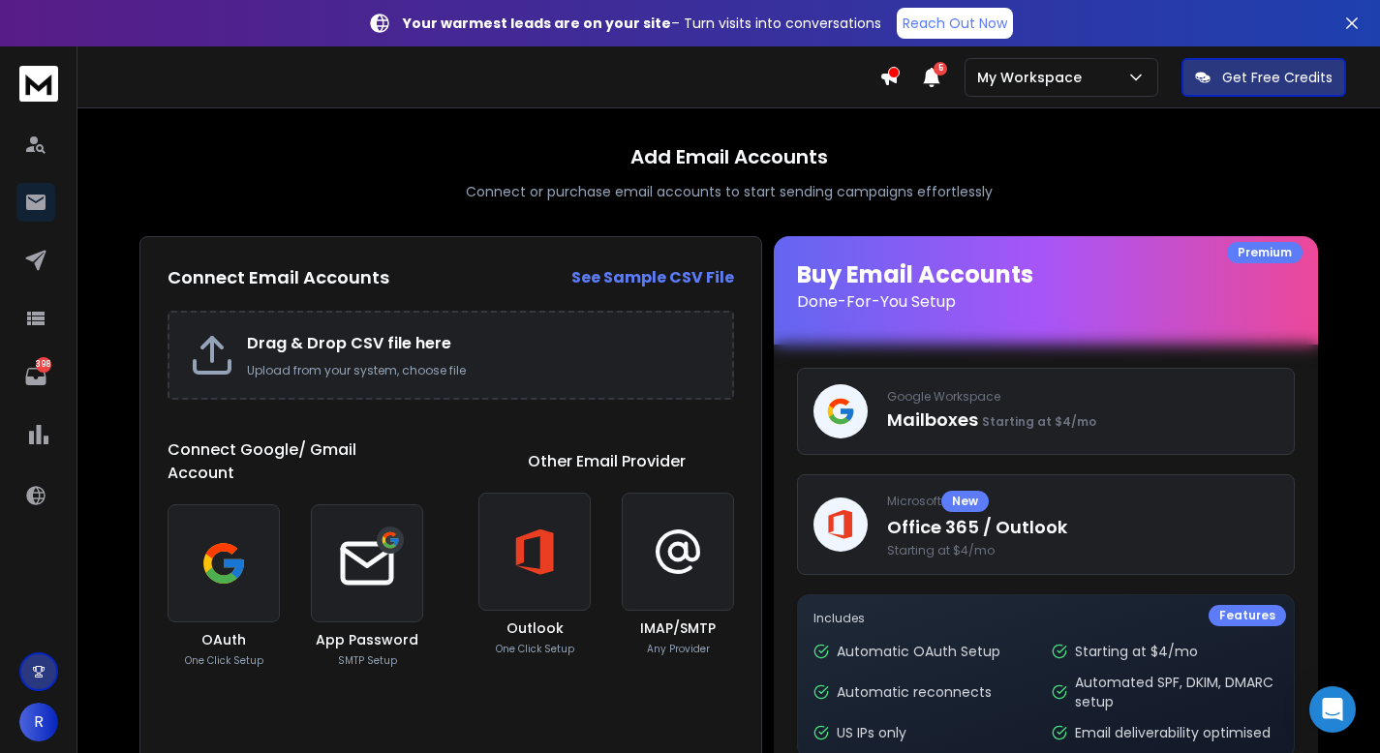
click at [37, 205] on icon at bounding box center [35, 202] width 19 height 15
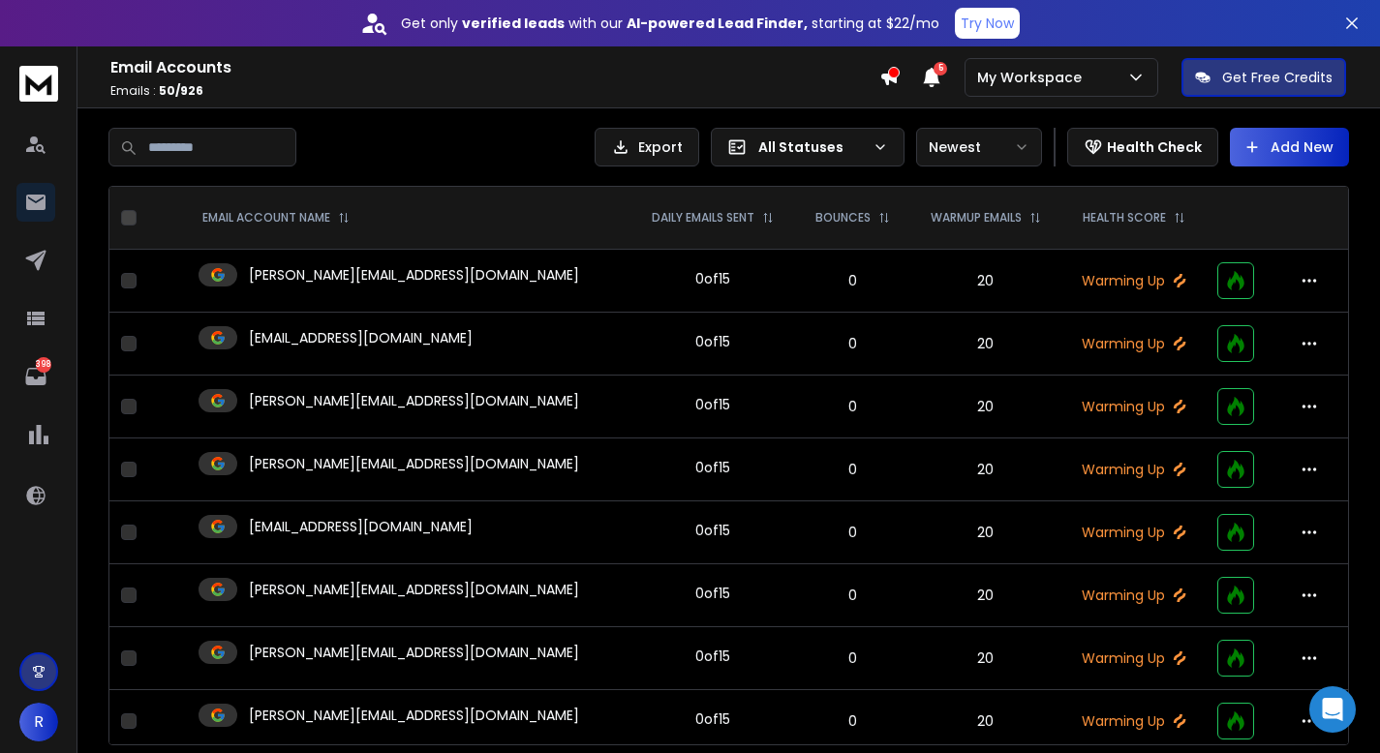
click at [222, 164] on input at bounding box center [202, 147] width 188 height 39
click at [263, 164] on input at bounding box center [202, 147] width 188 height 39
paste input "**********"
type input "**********"
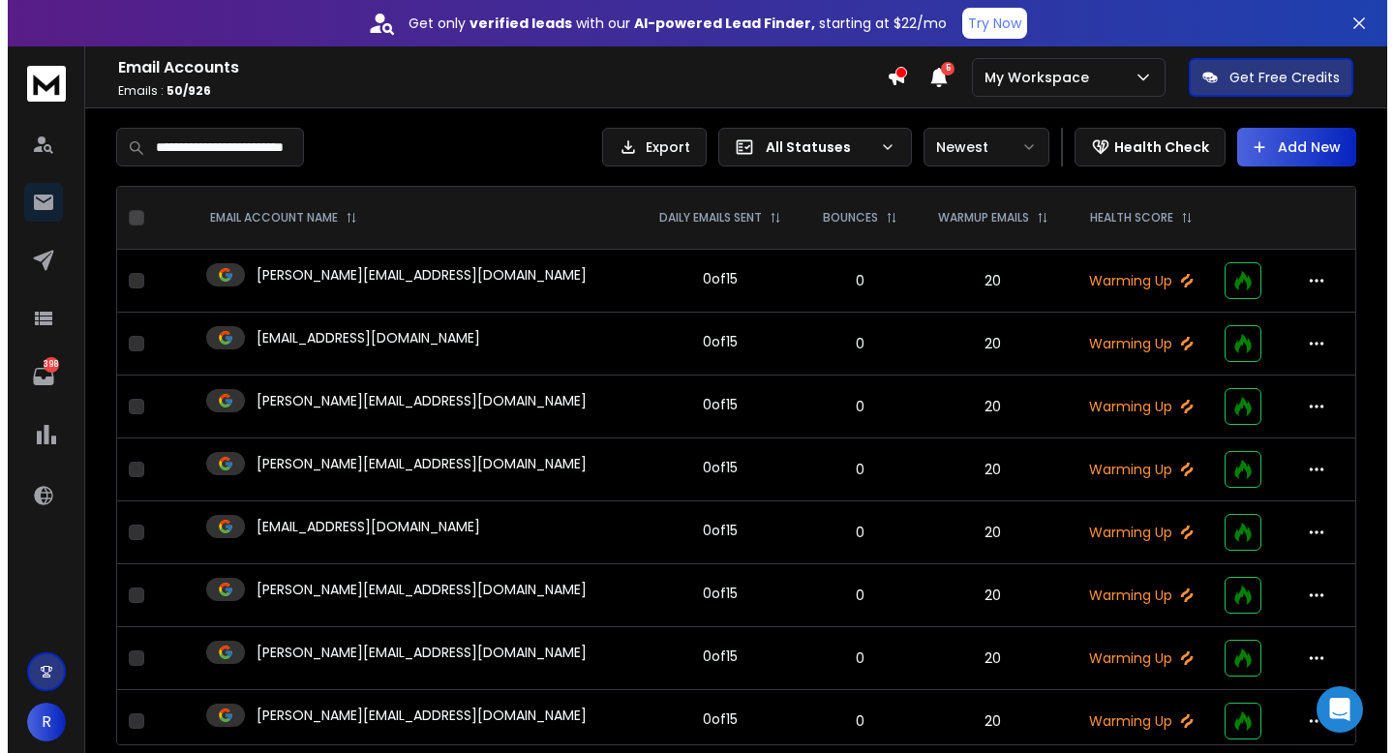
scroll to position [0, 51]
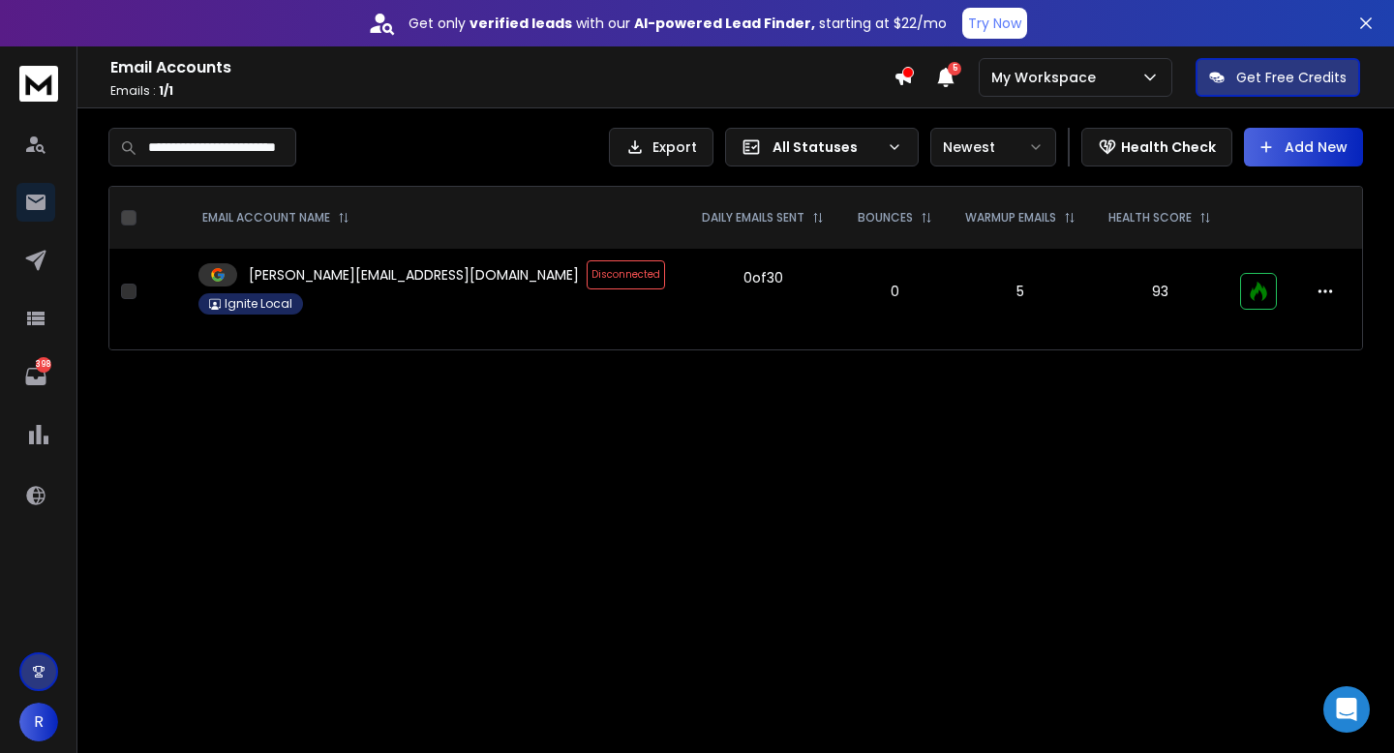
drag, startPoint x: 0, startPoint y: 752, endPoint x: 258, endPoint y: 382, distance: 451.6
click at [261, 313] on div "Ignite Local" at bounding box center [251, 303] width 105 height 21
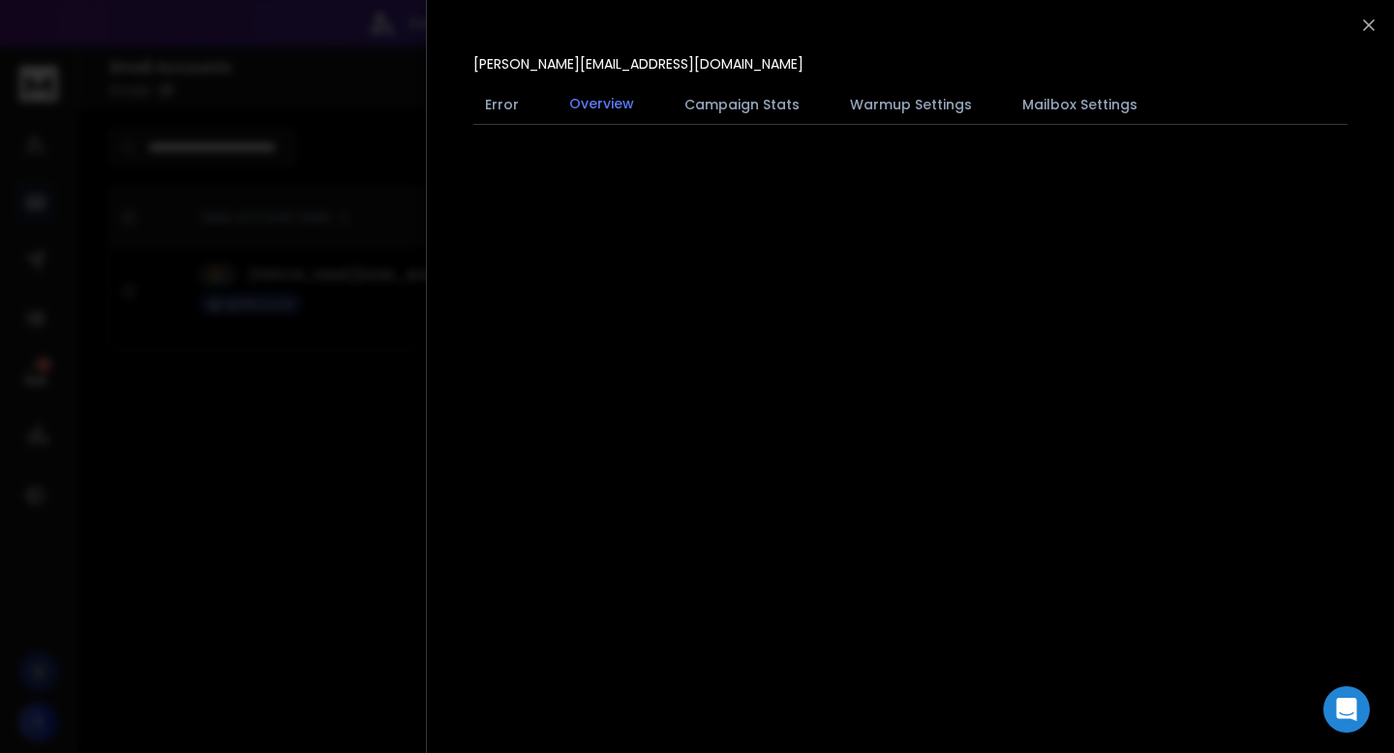
click at [370, 546] on div at bounding box center [697, 376] width 1394 height 753
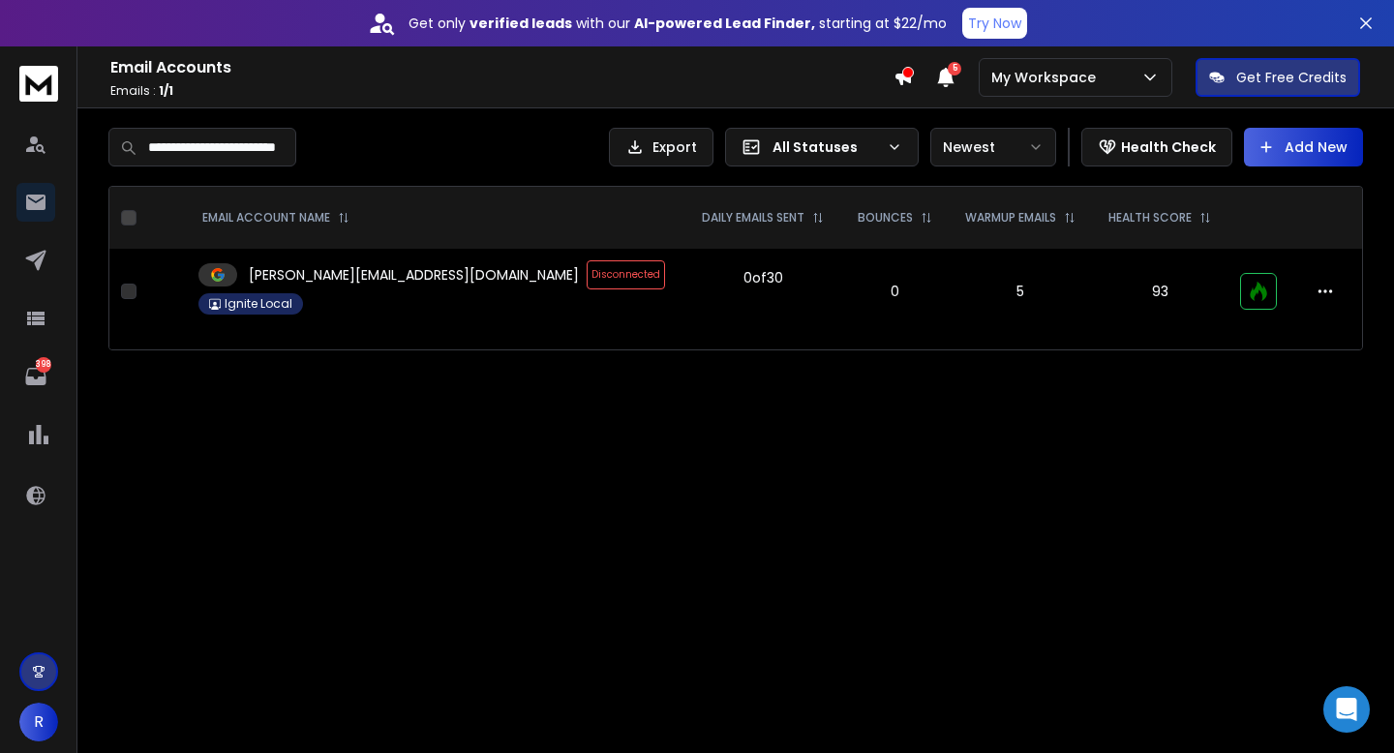
click at [1269, 152] on icon at bounding box center [1266, 146] width 11 height 11
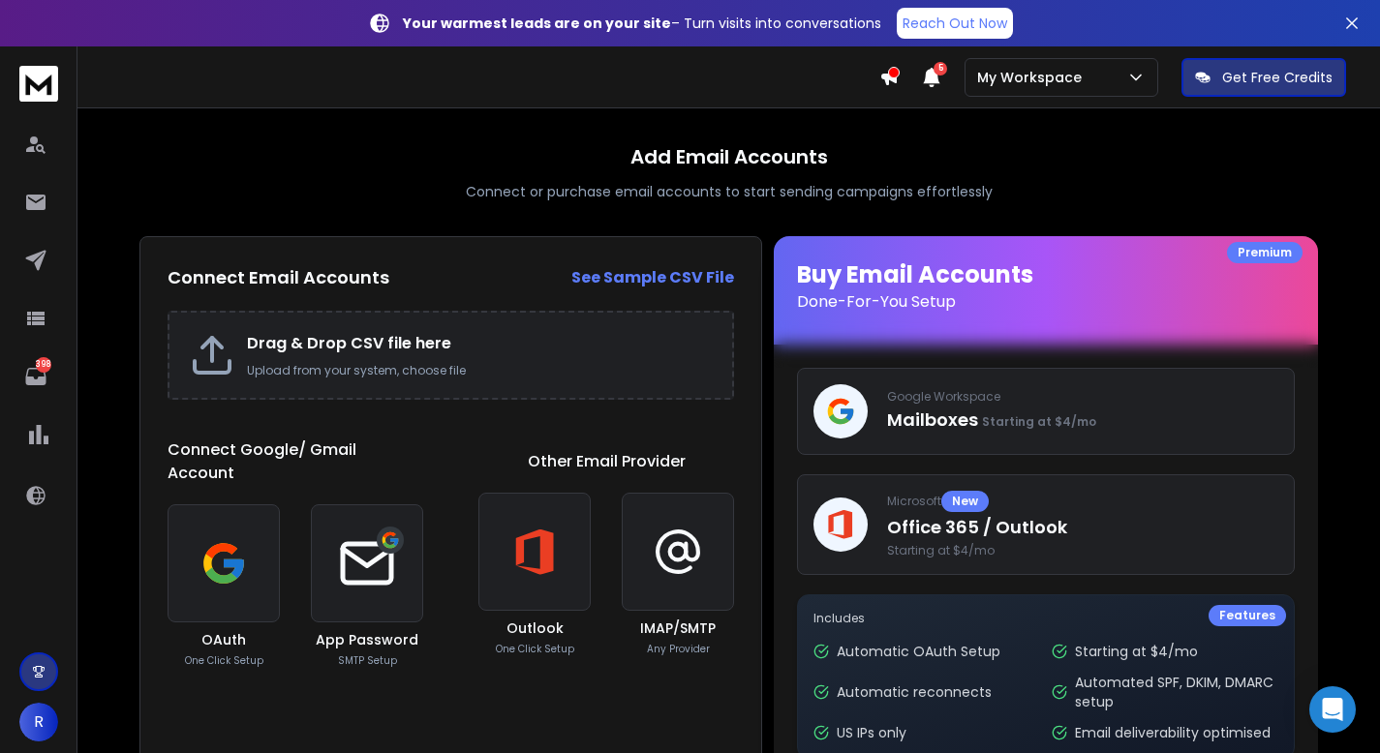
click at [540, 530] on icon at bounding box center [534, 552] width 38 height 46
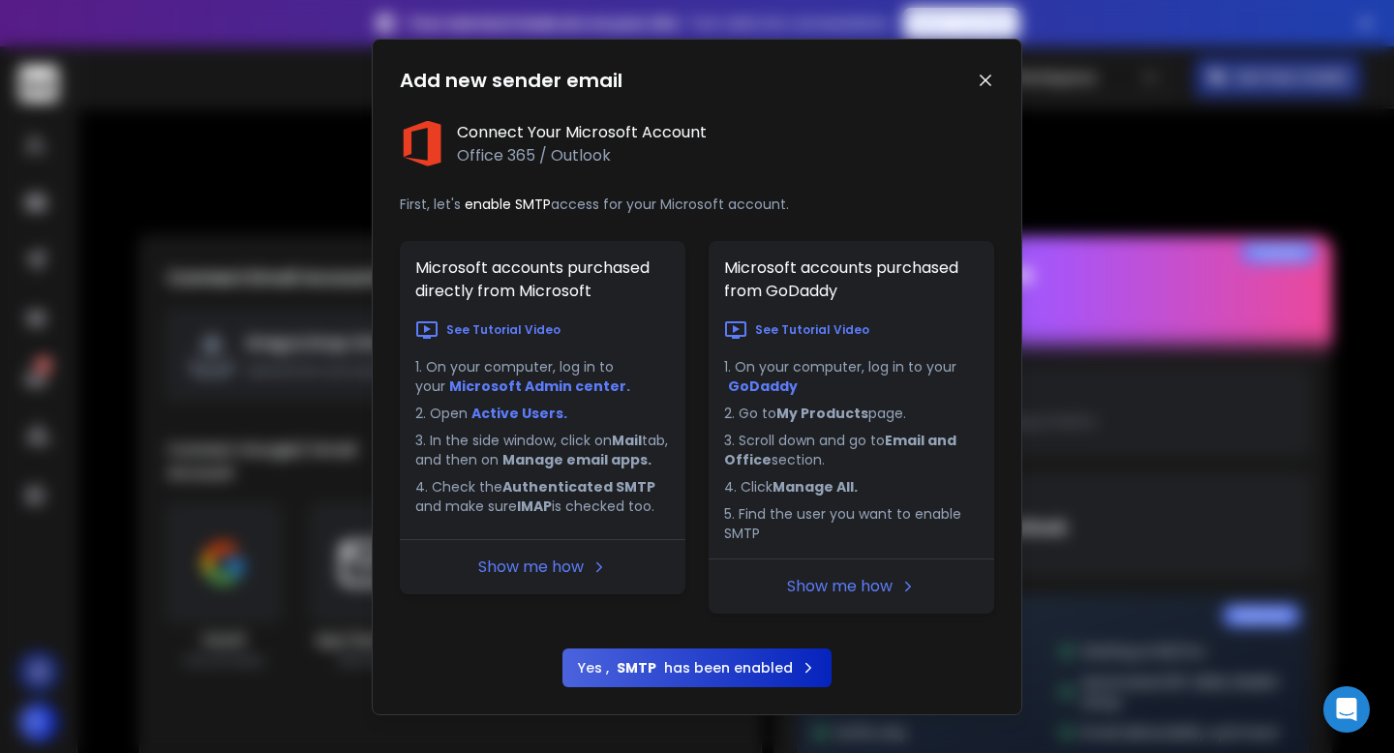
click at [750, 664] on button "Yes , SMTP has been enabled" at bounding box center [697, 668] width 269 height 39
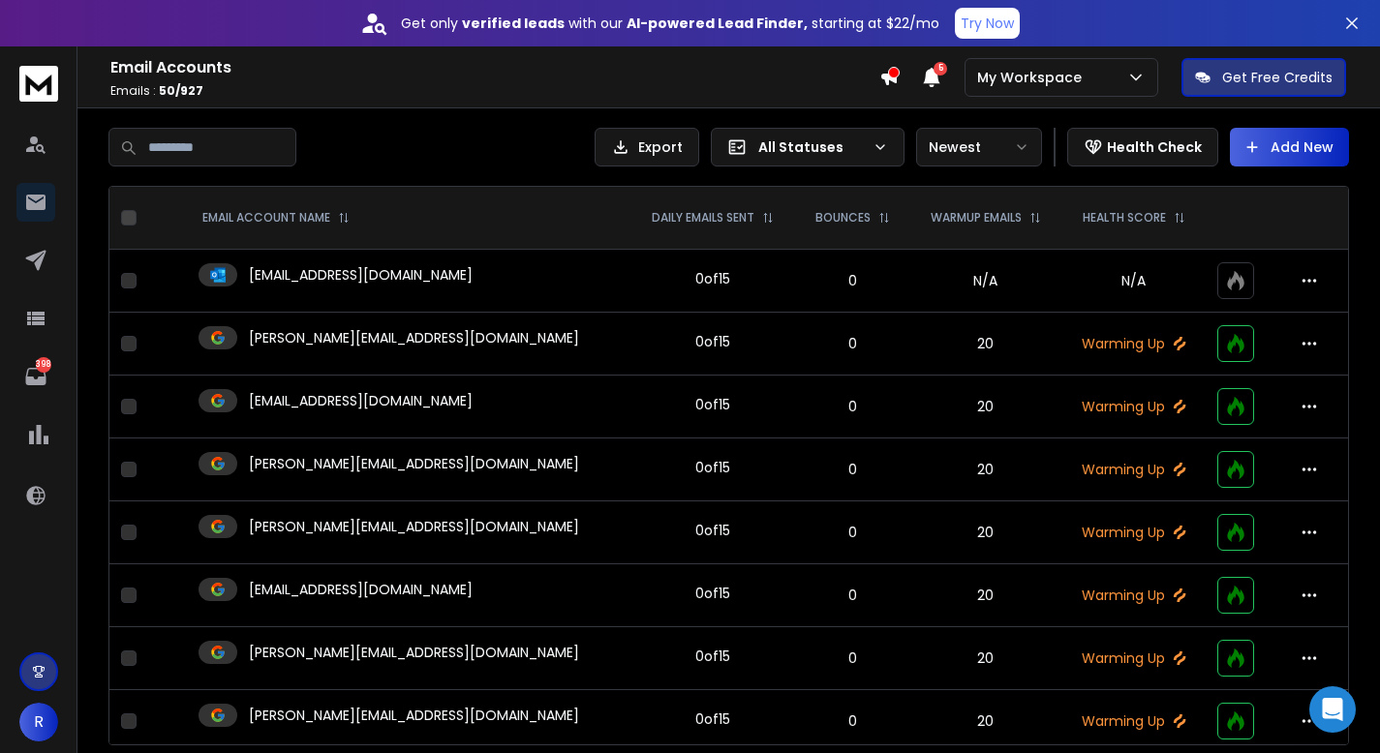
click at [134, 286] on button "button" at bounding box center [128, 280] width 15 height 15
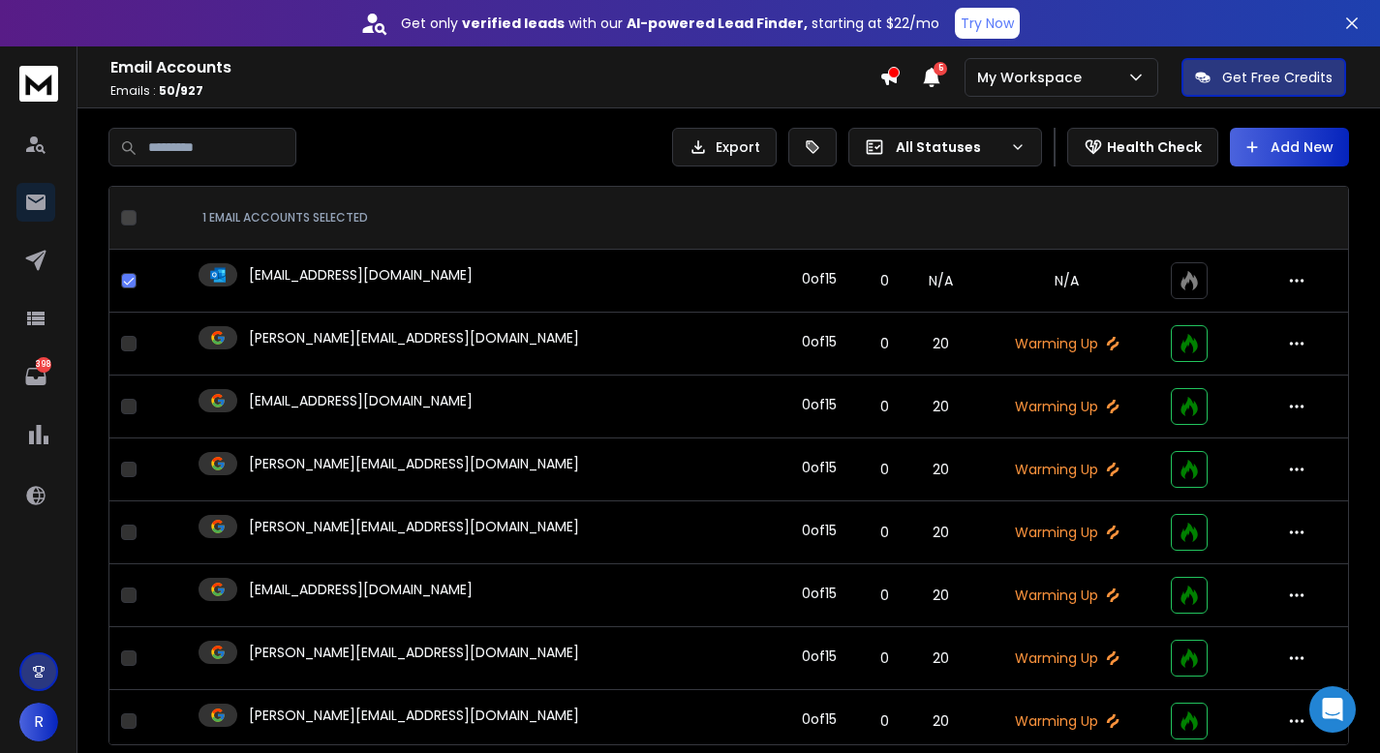
click at [1288, 282] on button at bounding box center [1296, 280] width 79 height 33
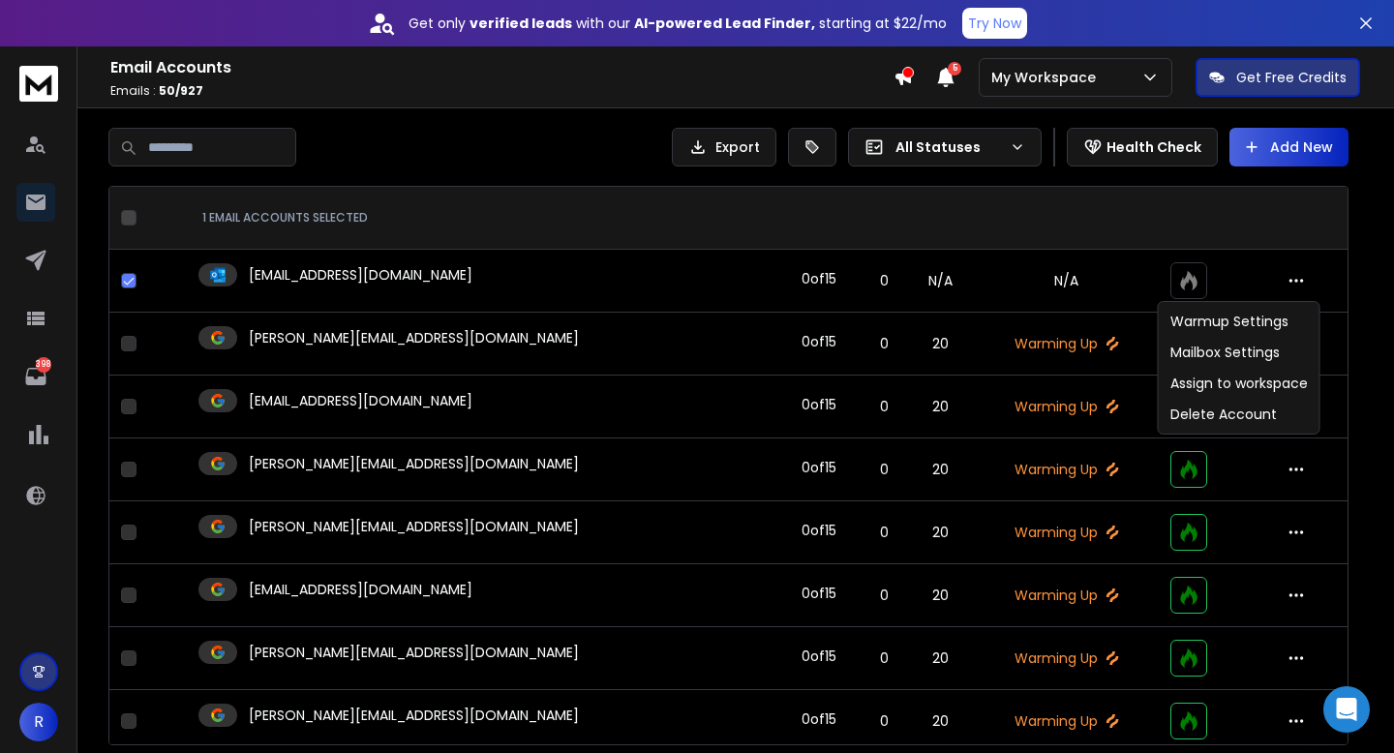
click at [126, 282] on button "button" at bounding box center [128, 280] width 15 height 15
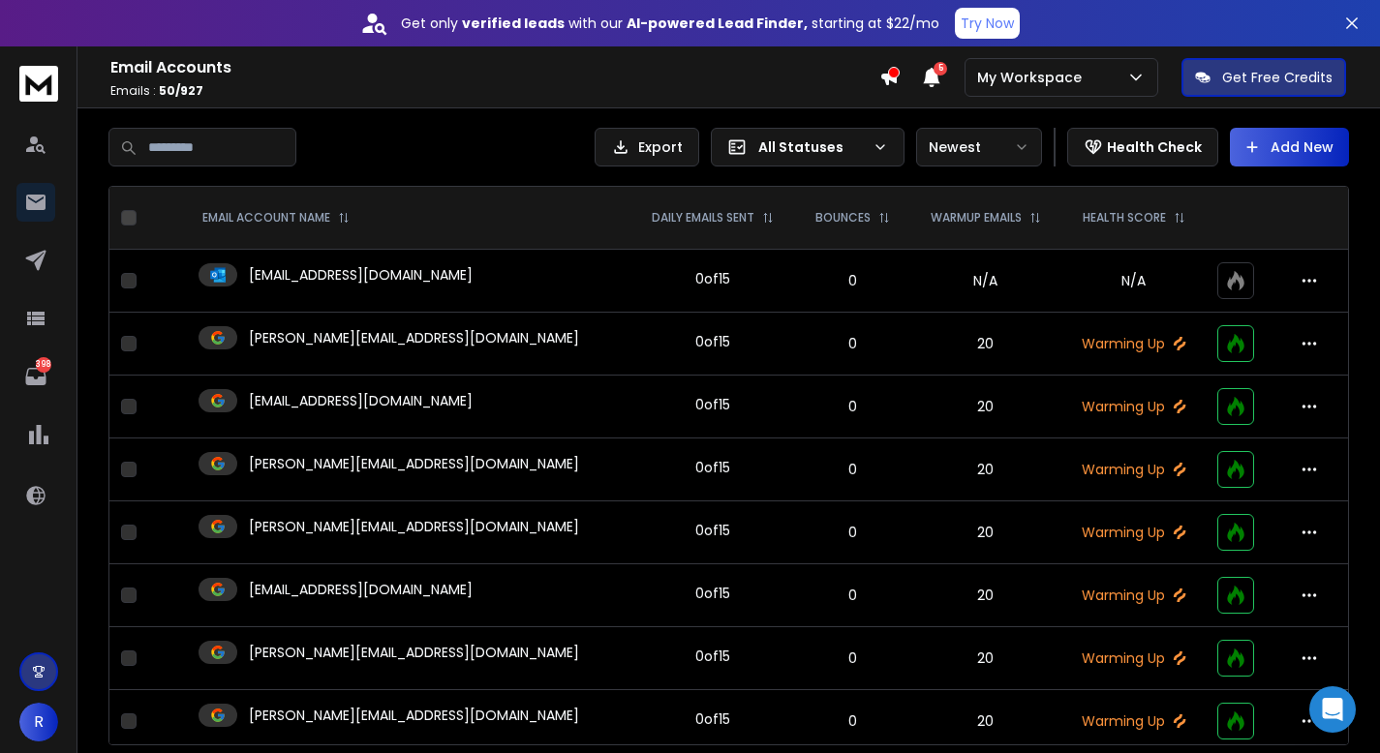
click at [1314, 155] on button "Add New" at bounding box center [1289, 147] width 119 height 39
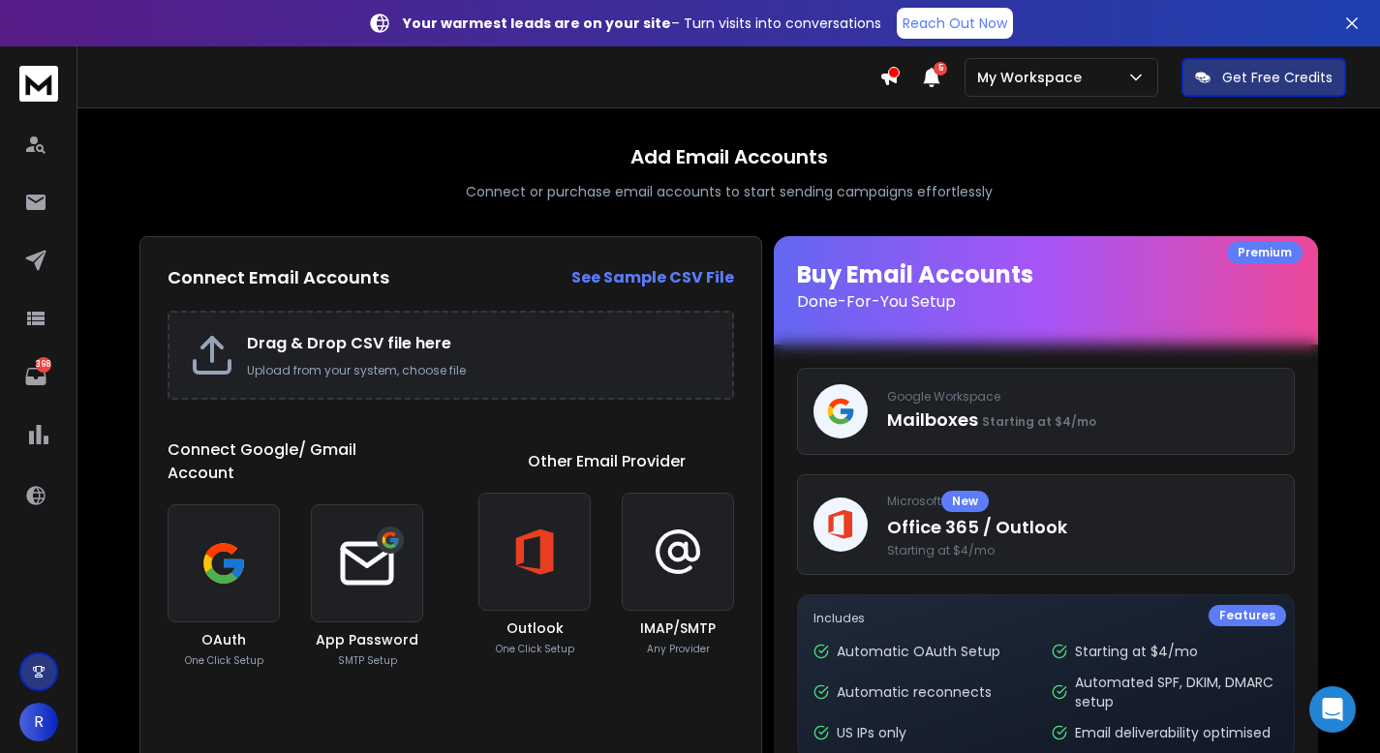
click at [524, 566] on div at bounding box center [534, 552] width 48 height 54
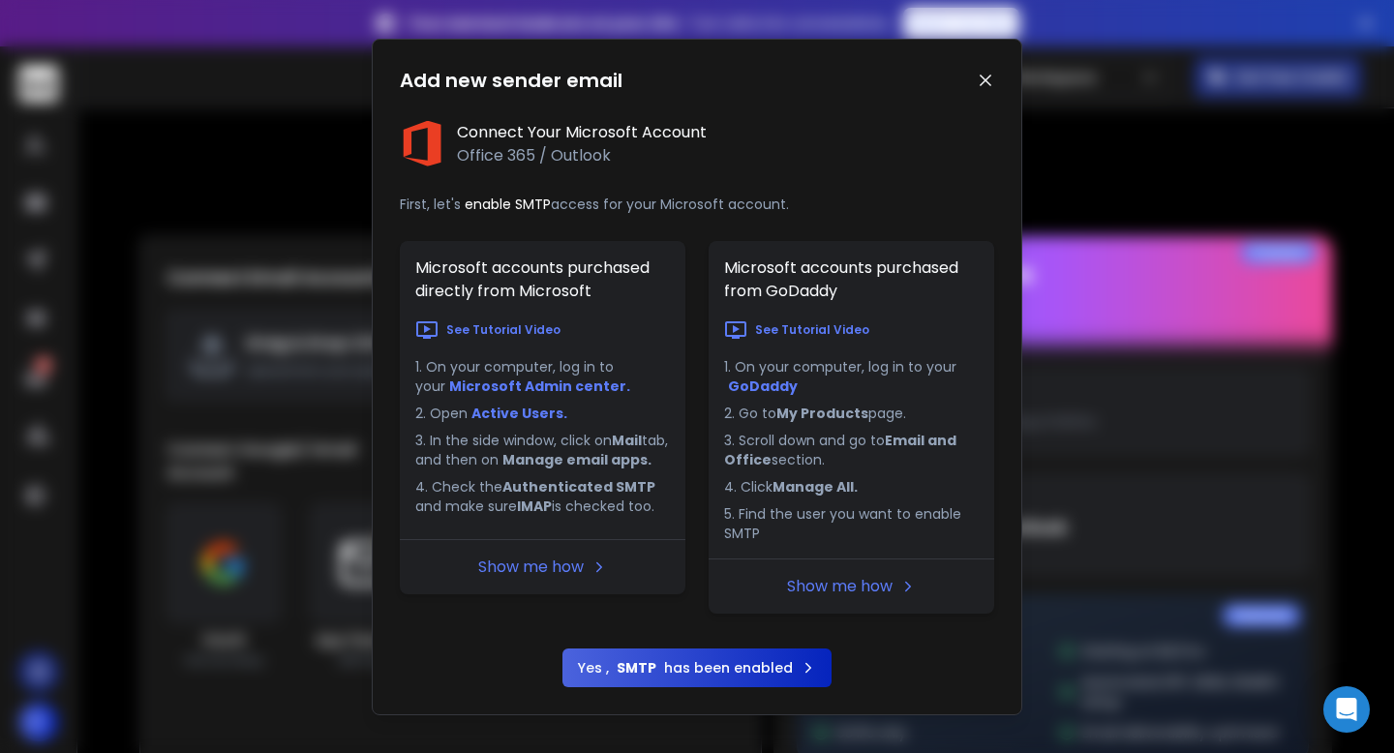
click at [602, 668] on button "Yes , SMTP has been enabled" at bounding box center [697, 668] width 269 height 39
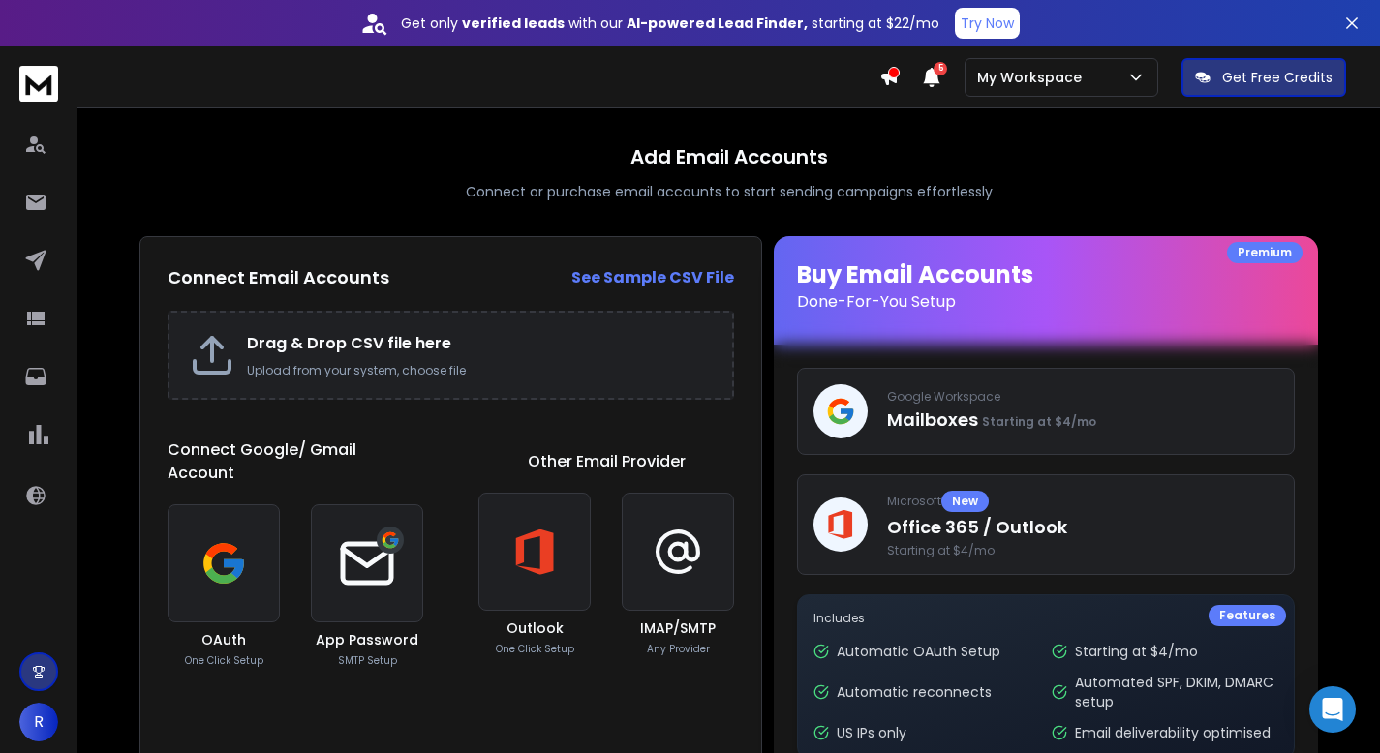
click at [1022, 532] on p "Office 365 / Outlook" at bounding box center [1082, 527] width 391 height 27
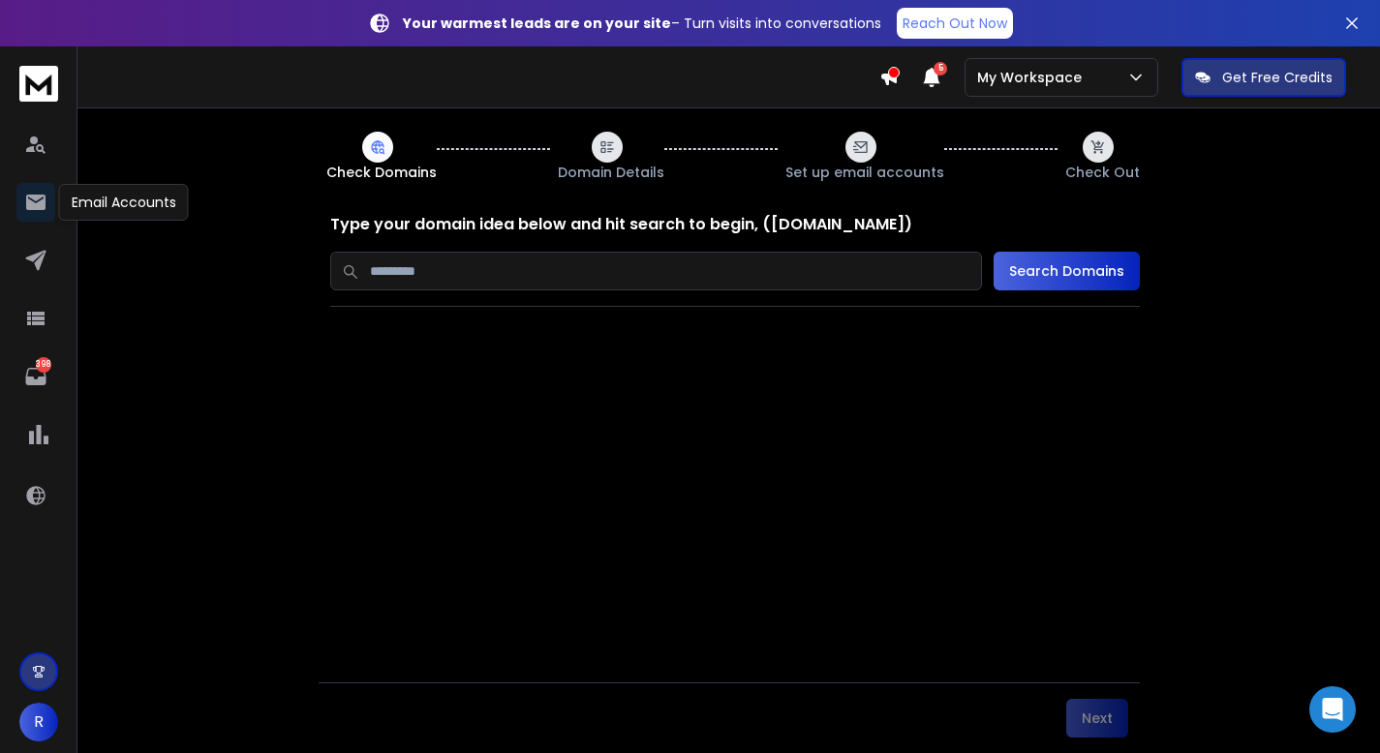
click at [28, 220] on link at bounding box center [35, 202] width 39 height 39
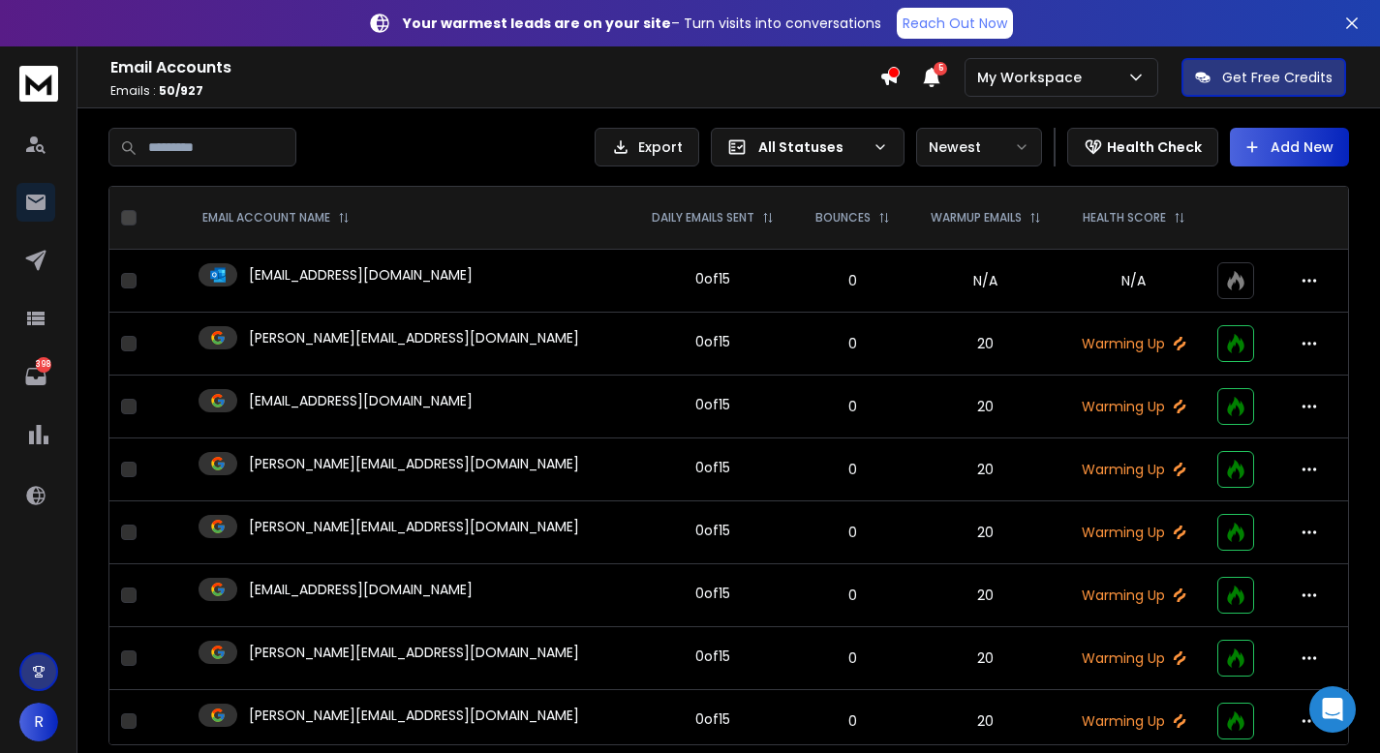
click at [129, 282] on button "button" at bounding box center [128, 280] width 15 height 15
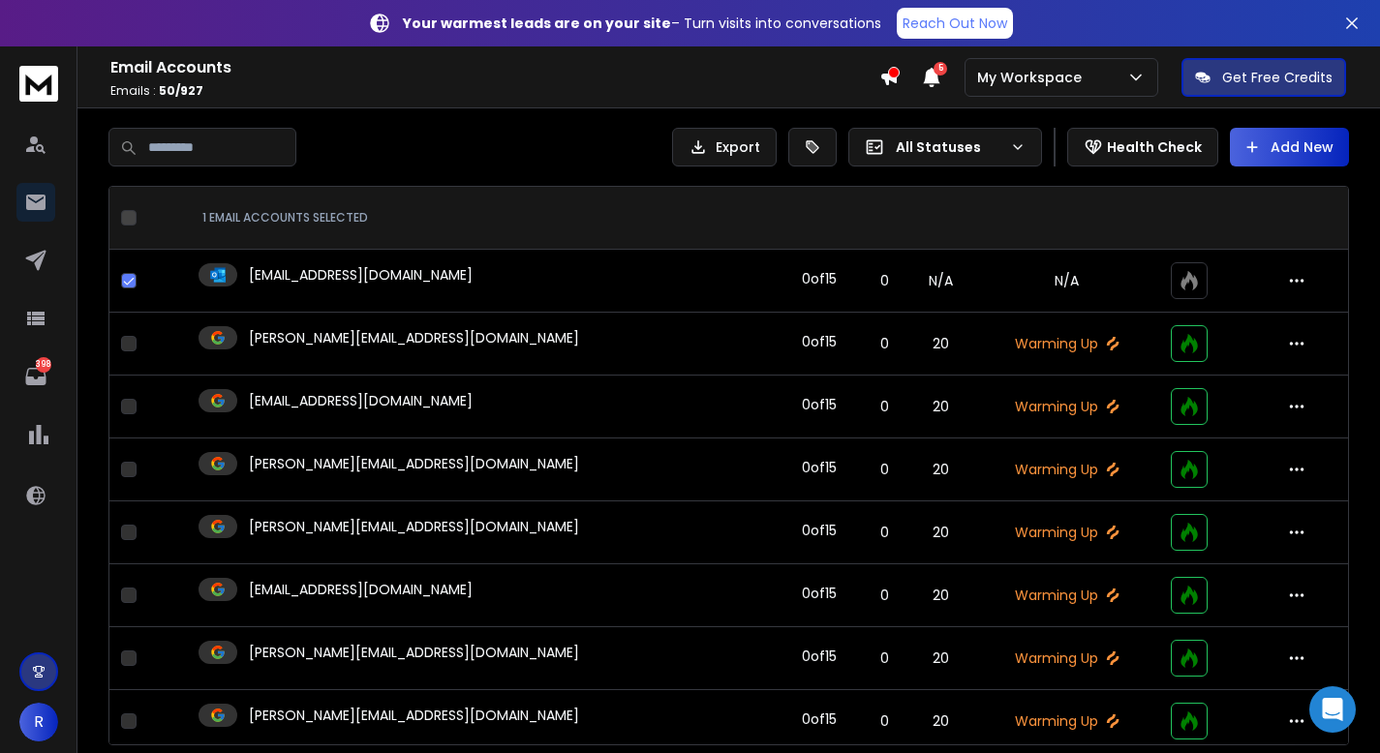
click at [992, 162] on div "All Statuses" at bounding box center [945, 147] width 194 height 39
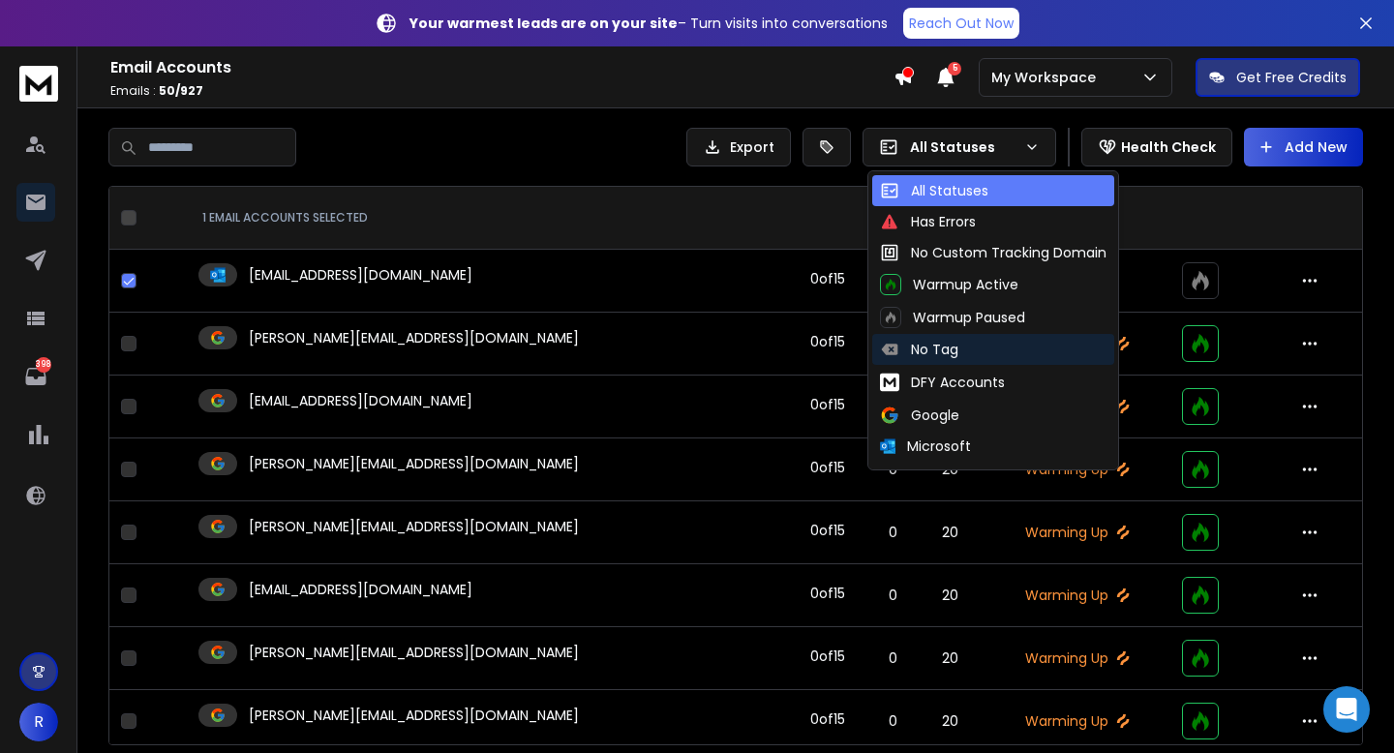
click at [1301, 275] on icon at bounding box center [1309, 280] width 17 height 17
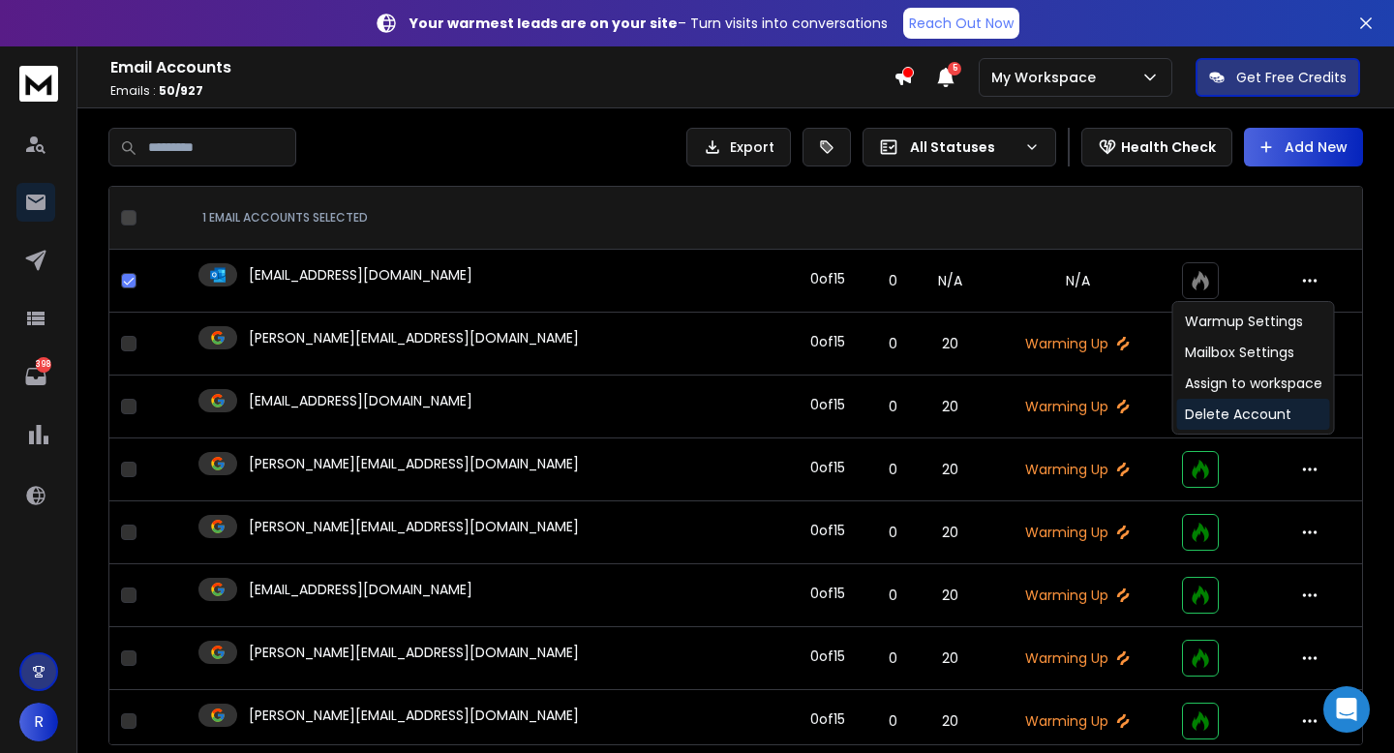
click at [1251, 417] on div "Delete Account" at bounding box center [1254, 414] width 153 height 31
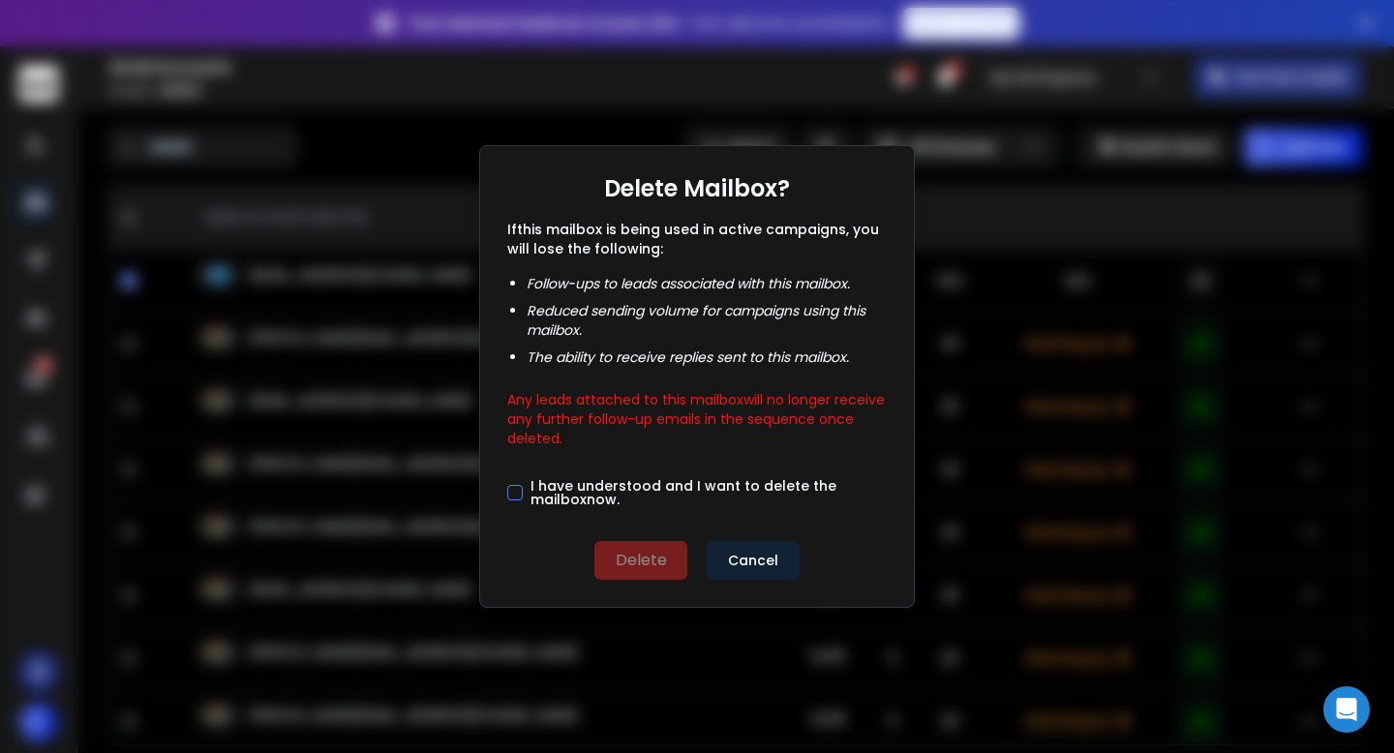
click at [509, 491] on button "I have understood and I want to delete the mailbox now." at bounding box center [514, 492] width 15 height 15
click at [615, 555] on button "Delete" at bounding box center [641, 560] width 93 height 39
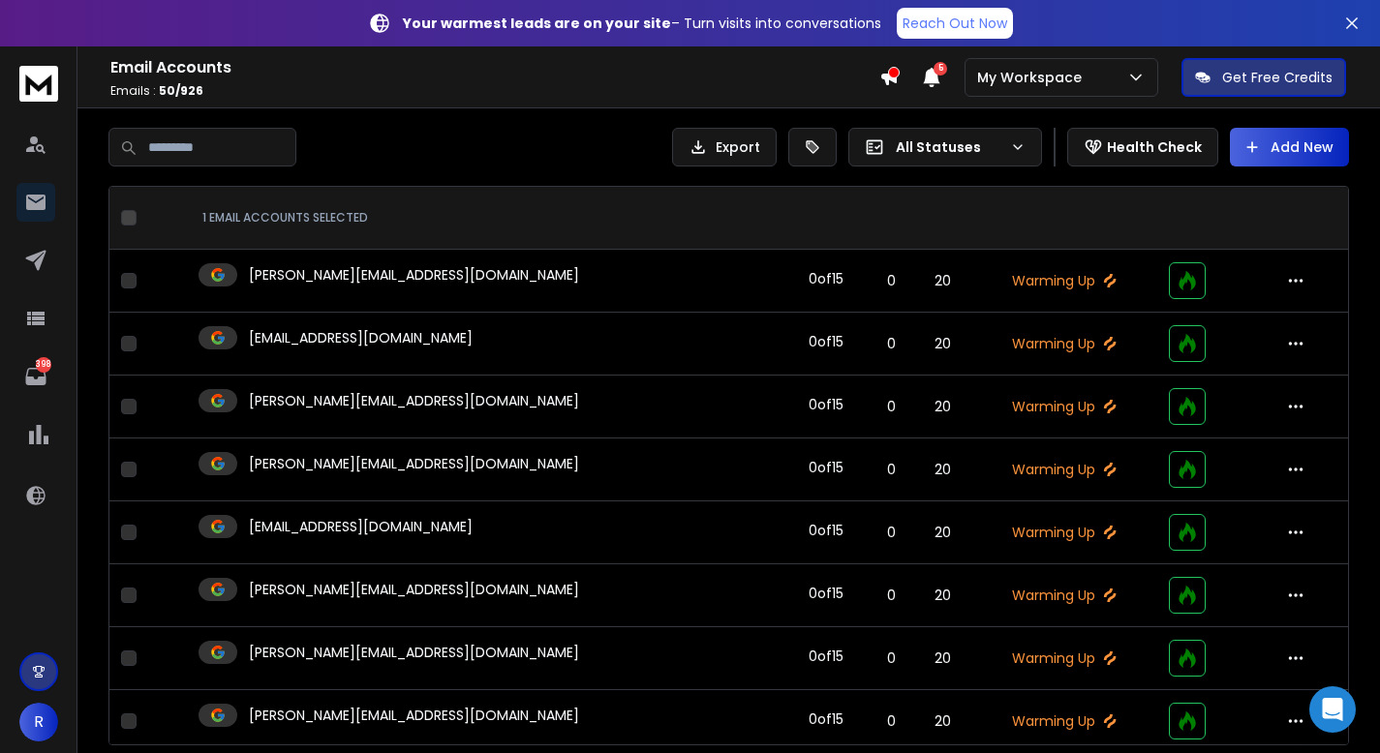
click at [1265, 143] on button "Add New" at bounding box center [1289, 147] width 119 height 39
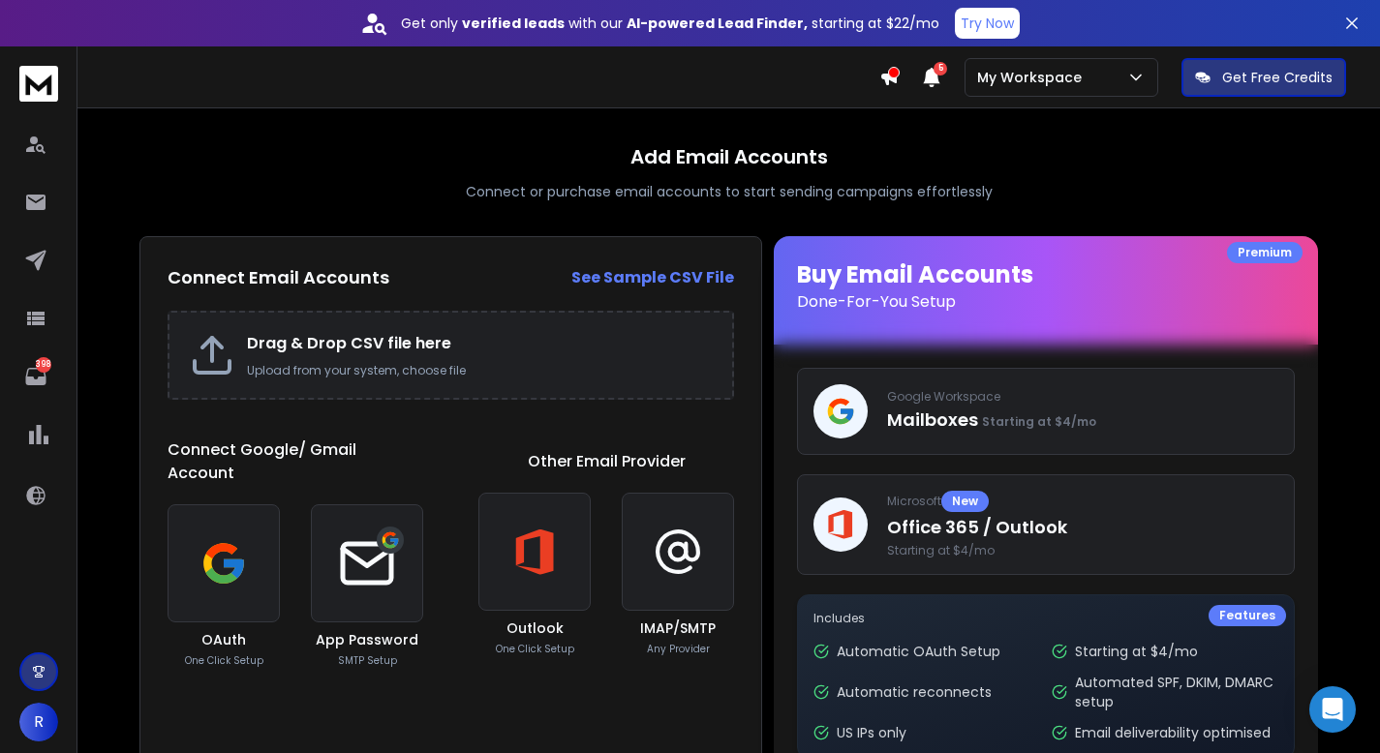
click at [517, 549] on icon at bounding box center [534, 552] width 38 height 46
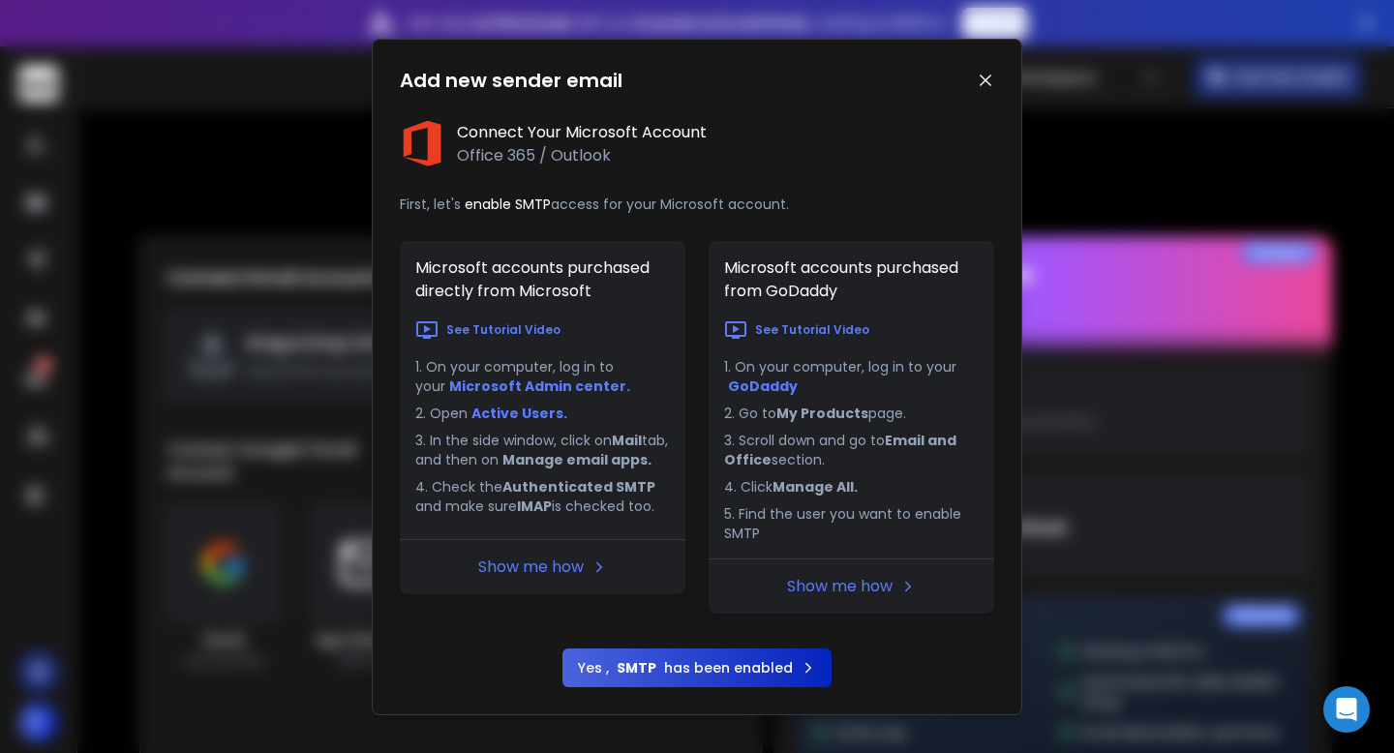
click at [662, 665] on button "Yes , SMTP has been enabled" at bounding box center [697, 668] width 269 height 39
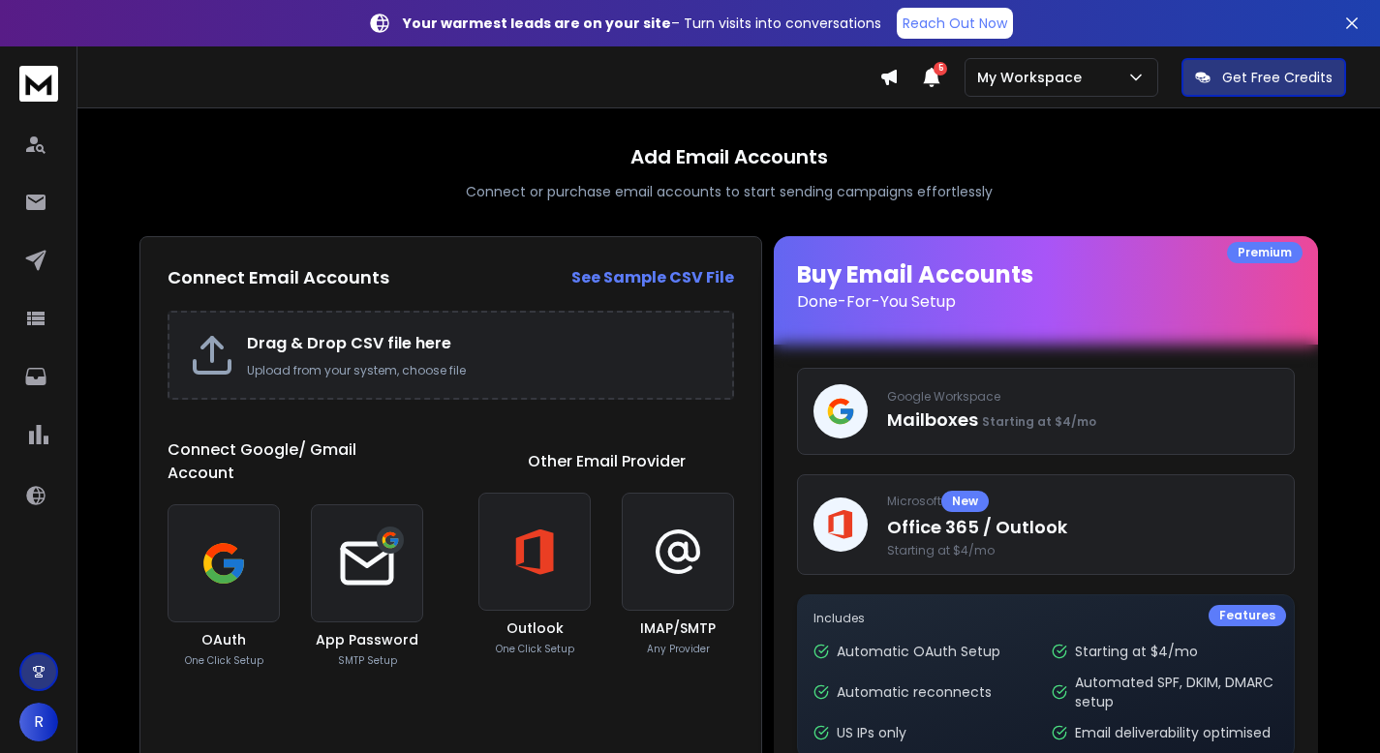
click at [555, 530] on icon at bounding box center [535, 553] width 46 height 46
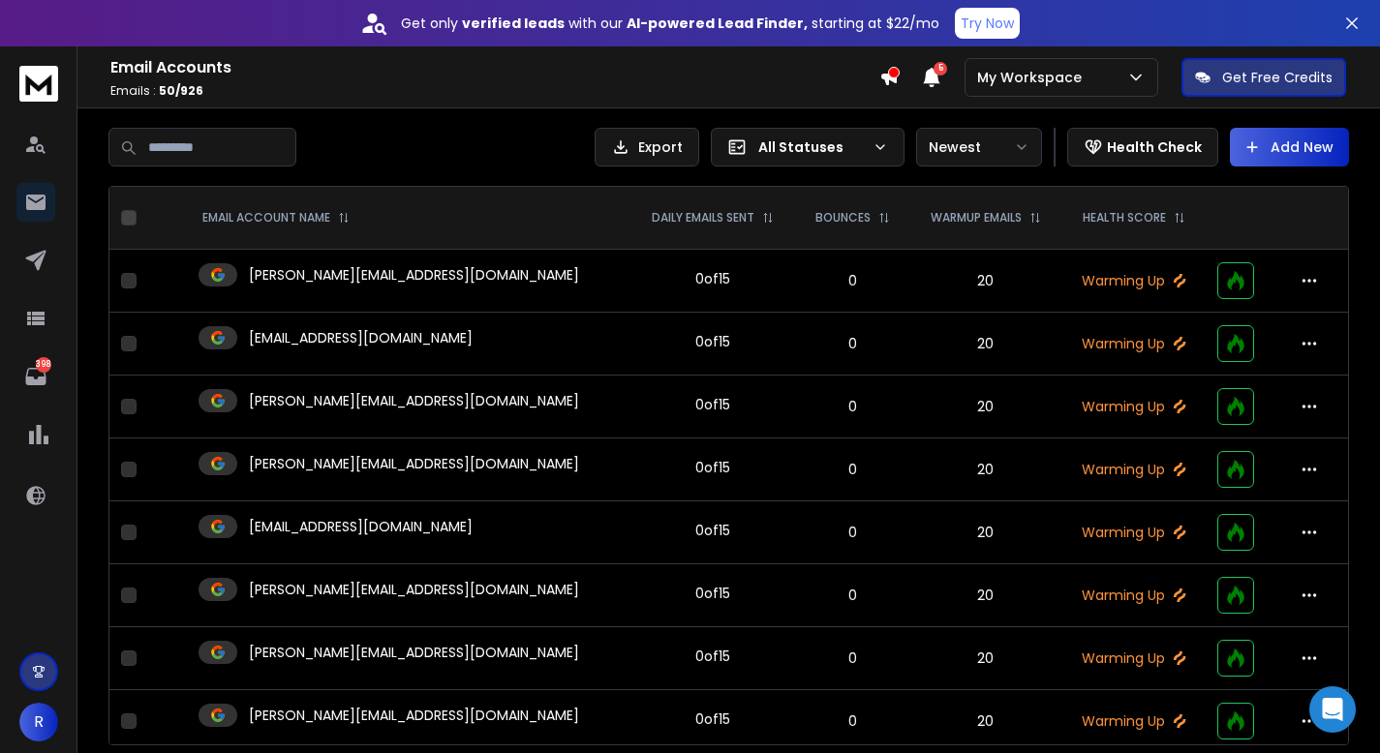
click at [1270, 156] on button "Add New" at bounding box center [1289, 147] width 119 height 39
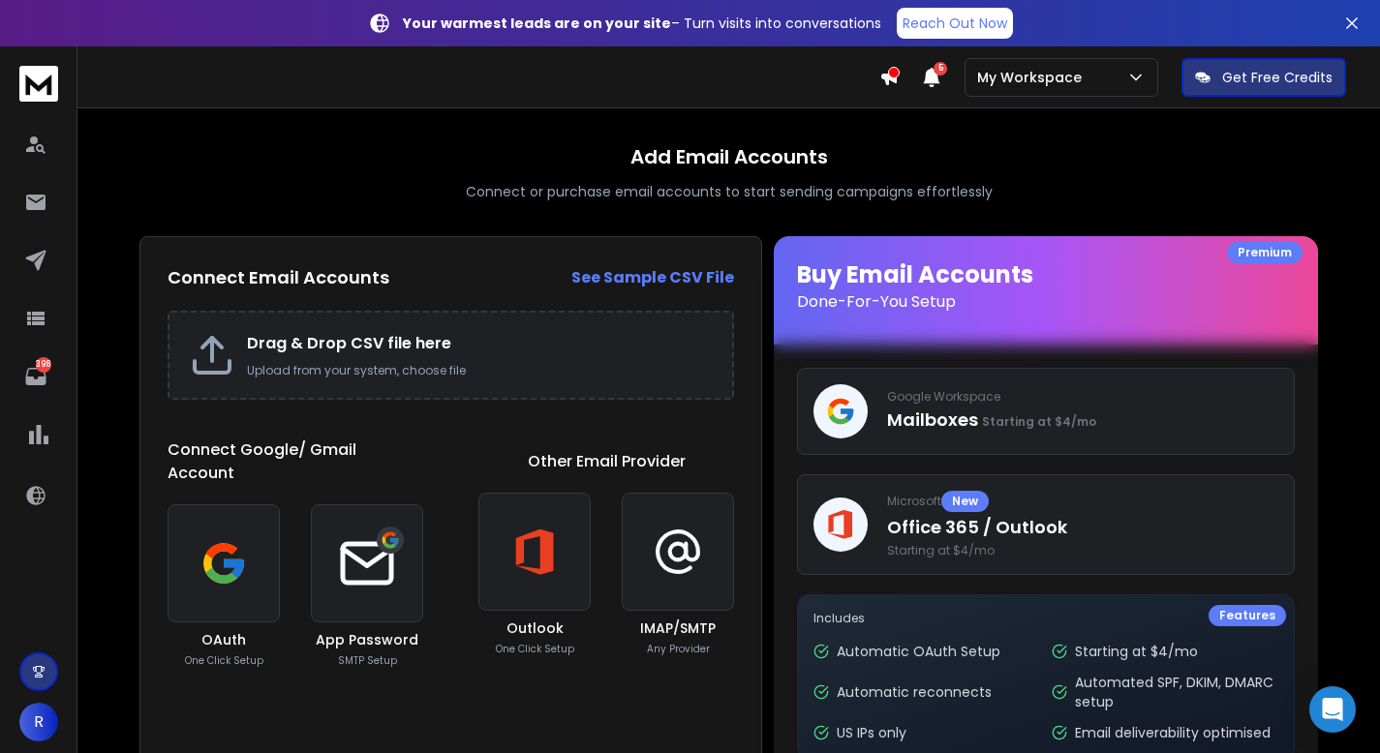
click at [680, 532] on icon at bounding box center [678, 552] width 41 height 41
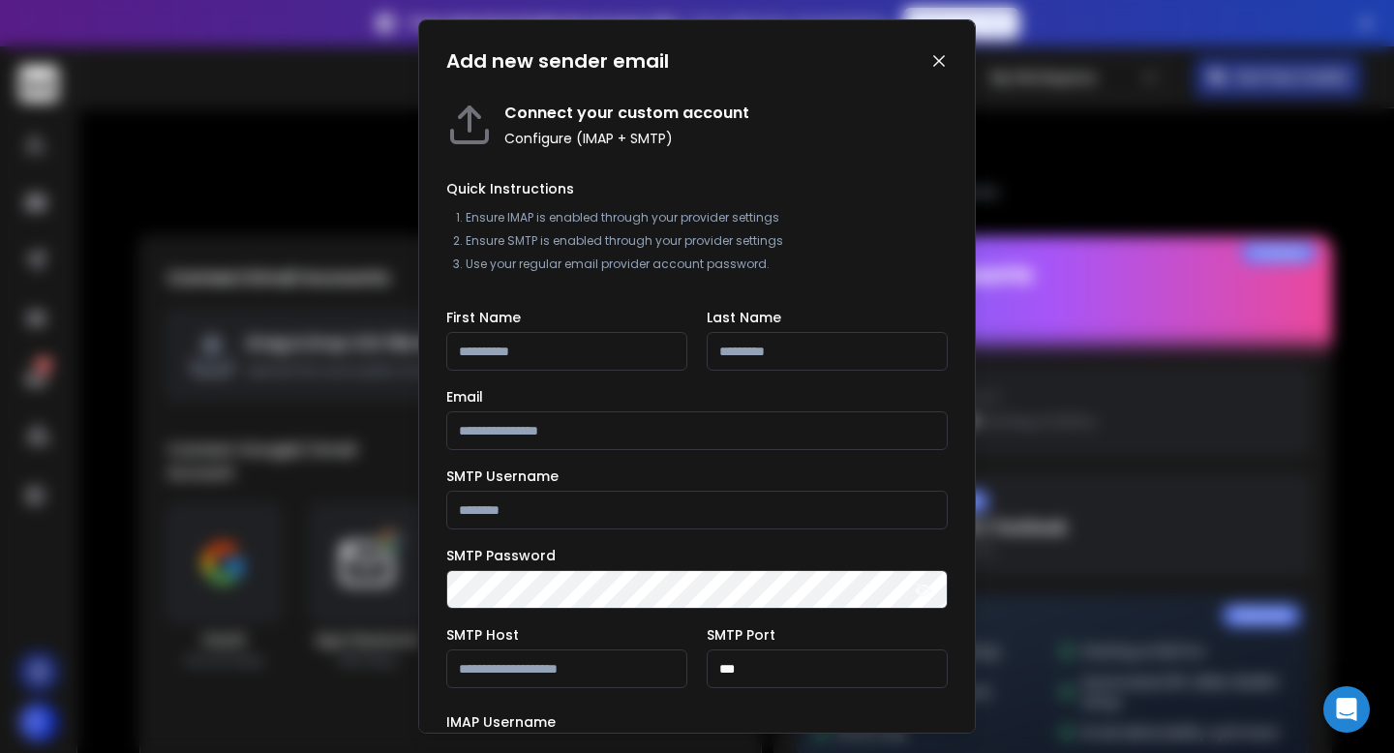
click at [944, 65] on icon at bounding box center [939, 61] width 12 height 12
